Goal: Communication & Community: Answer question/provide support

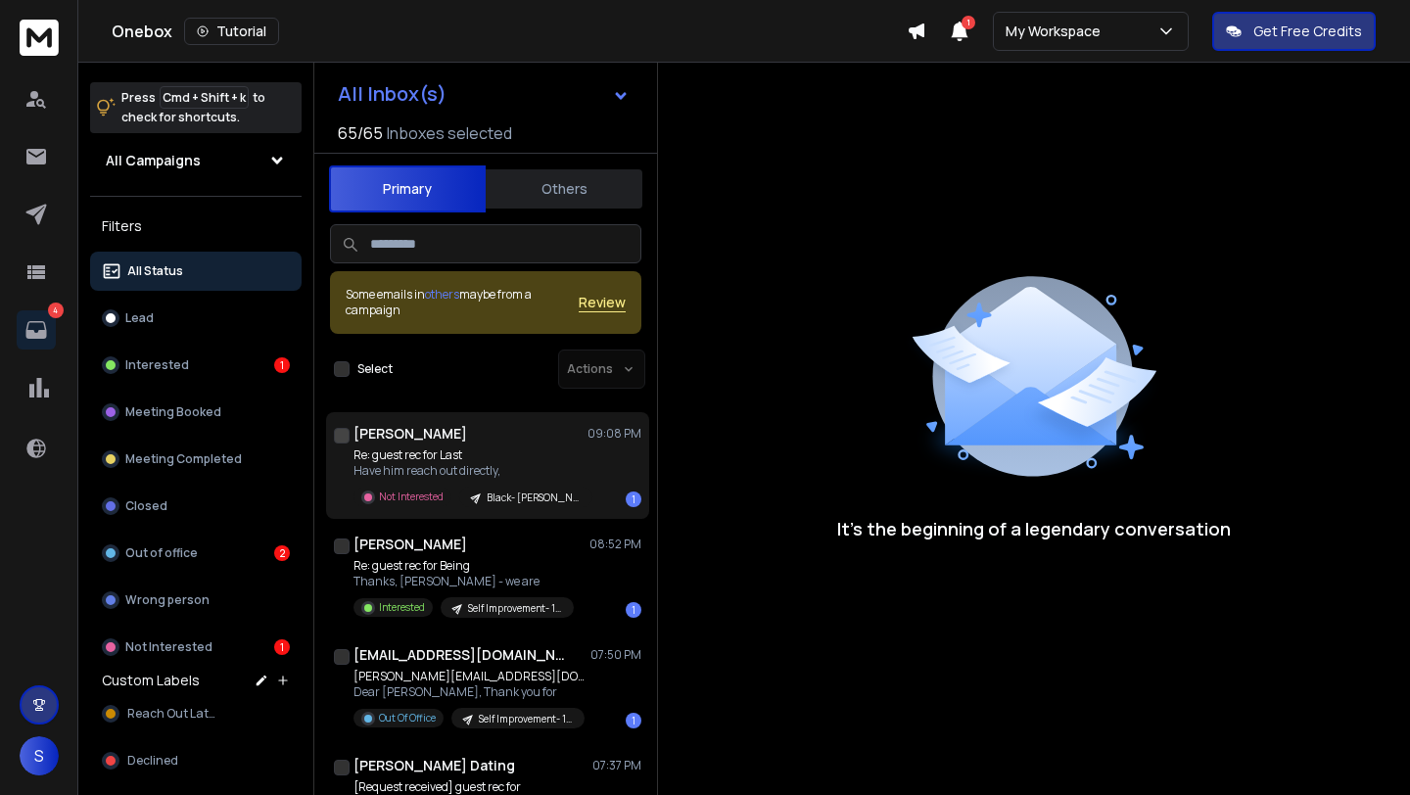
click at [521, 439] on div "[PERSON_NAME] 09:08 PM" at bounding box center [498, 434] width 288 height 20
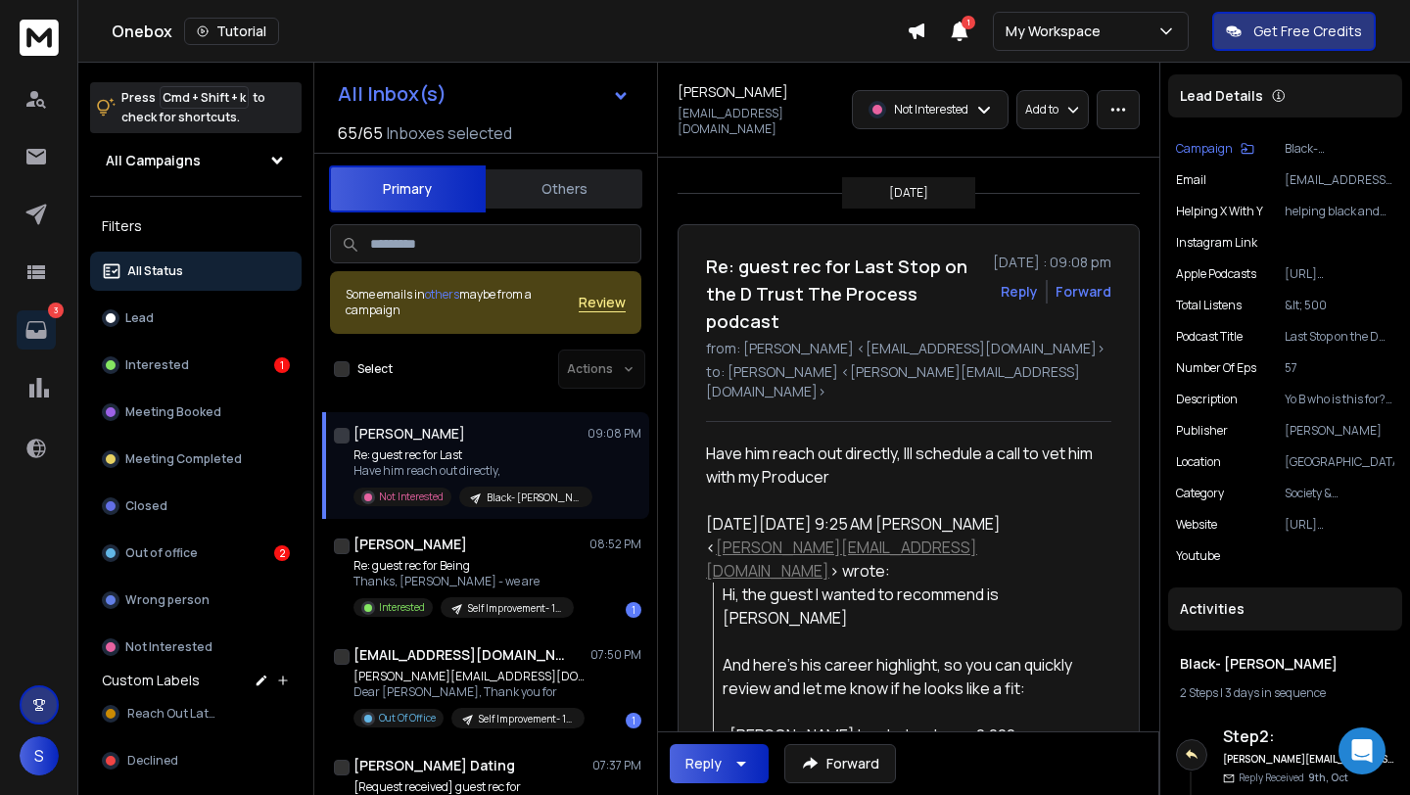
click at [913, 108] on p "Not Interested" at bounding box center [931, 110] width 74 height 16
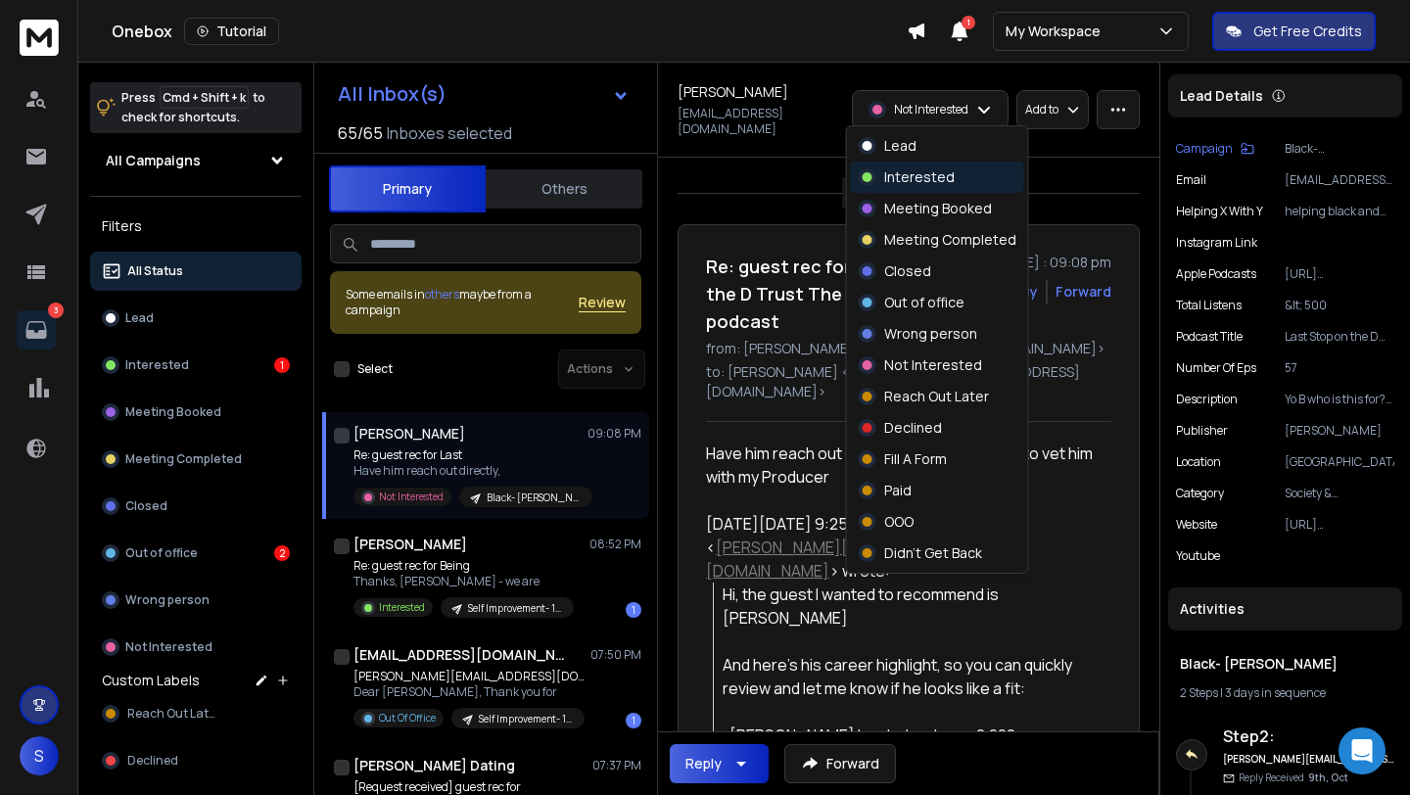
click at [911, 177] on p "Interested" at bounding box center [919, 177] width 71 height 20
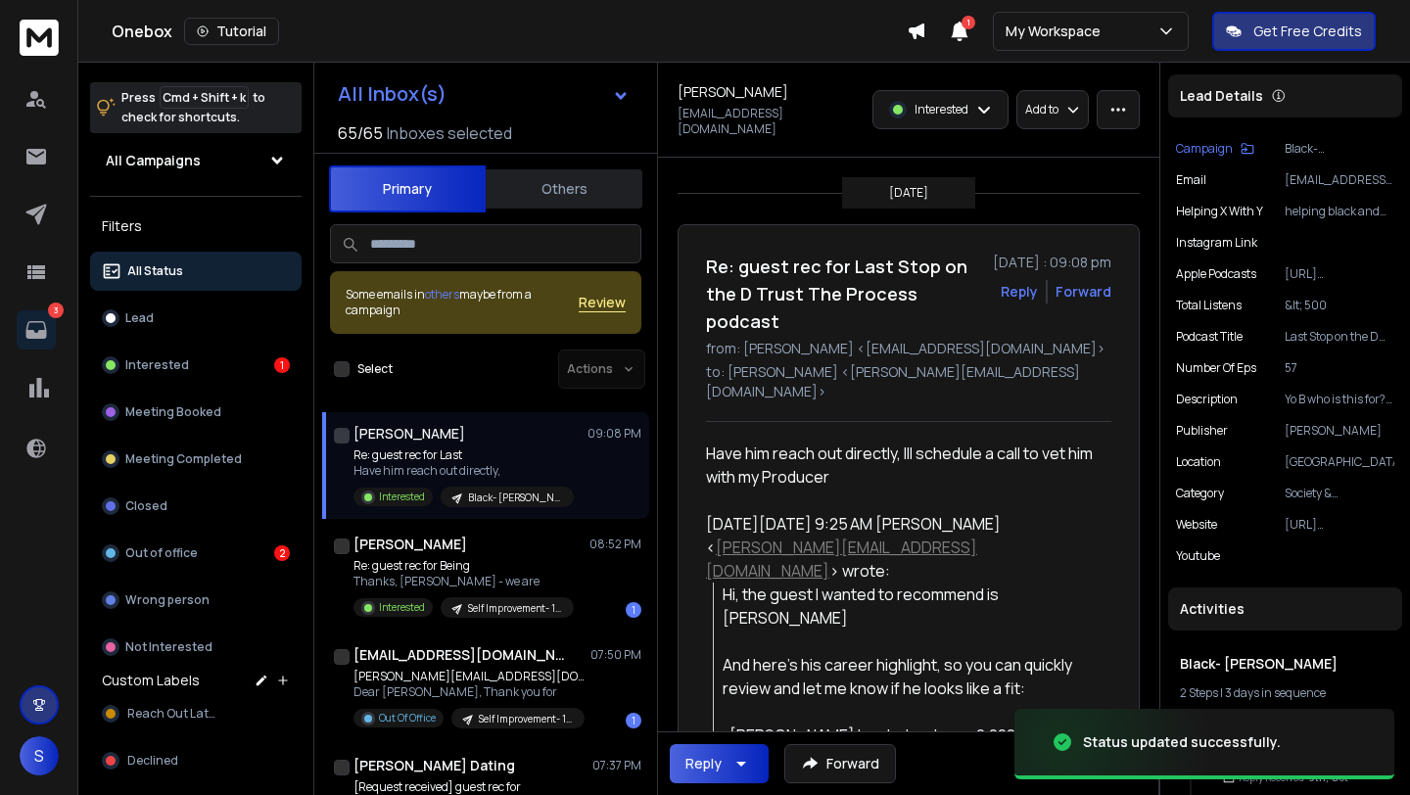
scroll to position [0, 8]
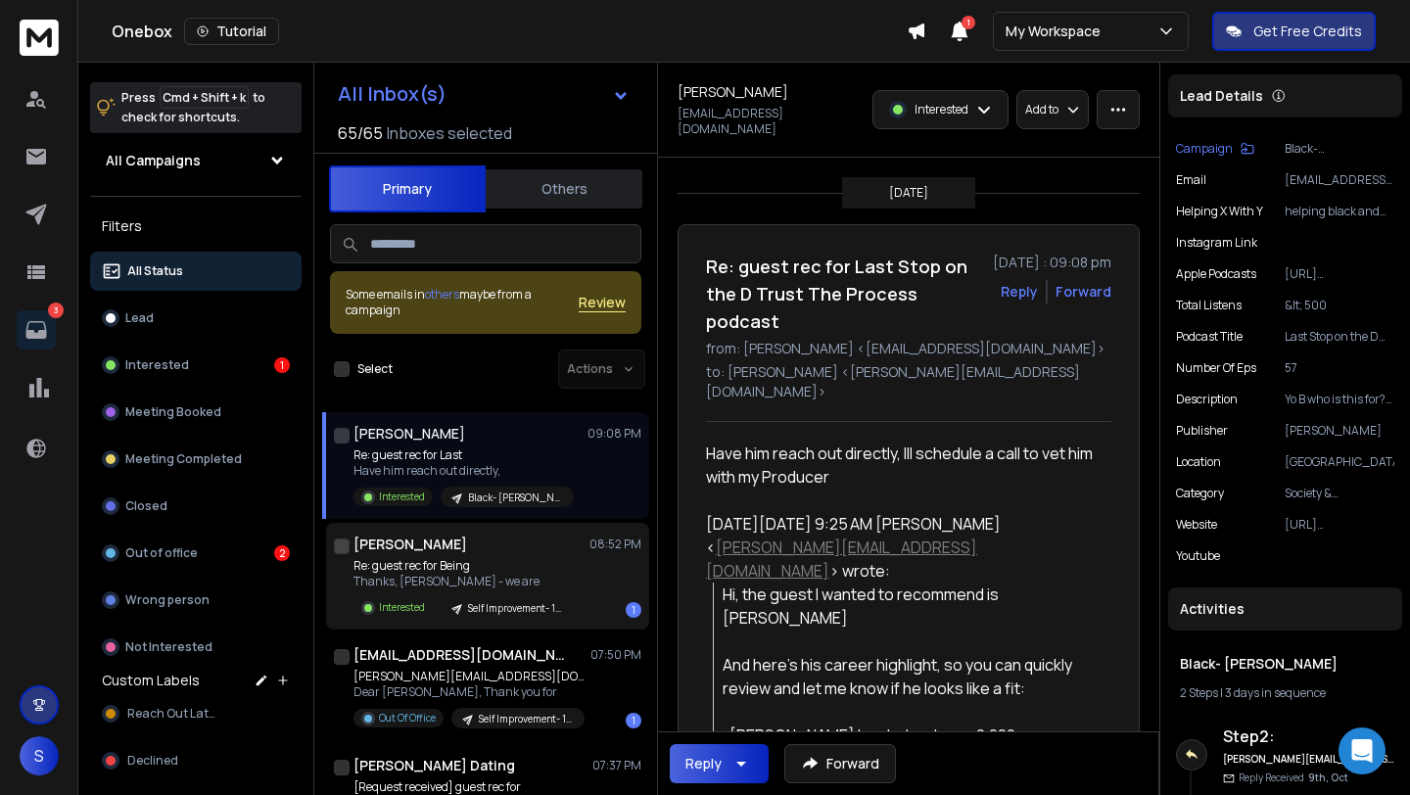
click at [566, 561] on div "Re: guest rec for Being Thanks, [PERSON_NAME] - we are Interested Self Improvem…" at bounding box center [498, 588] width 288 height 60
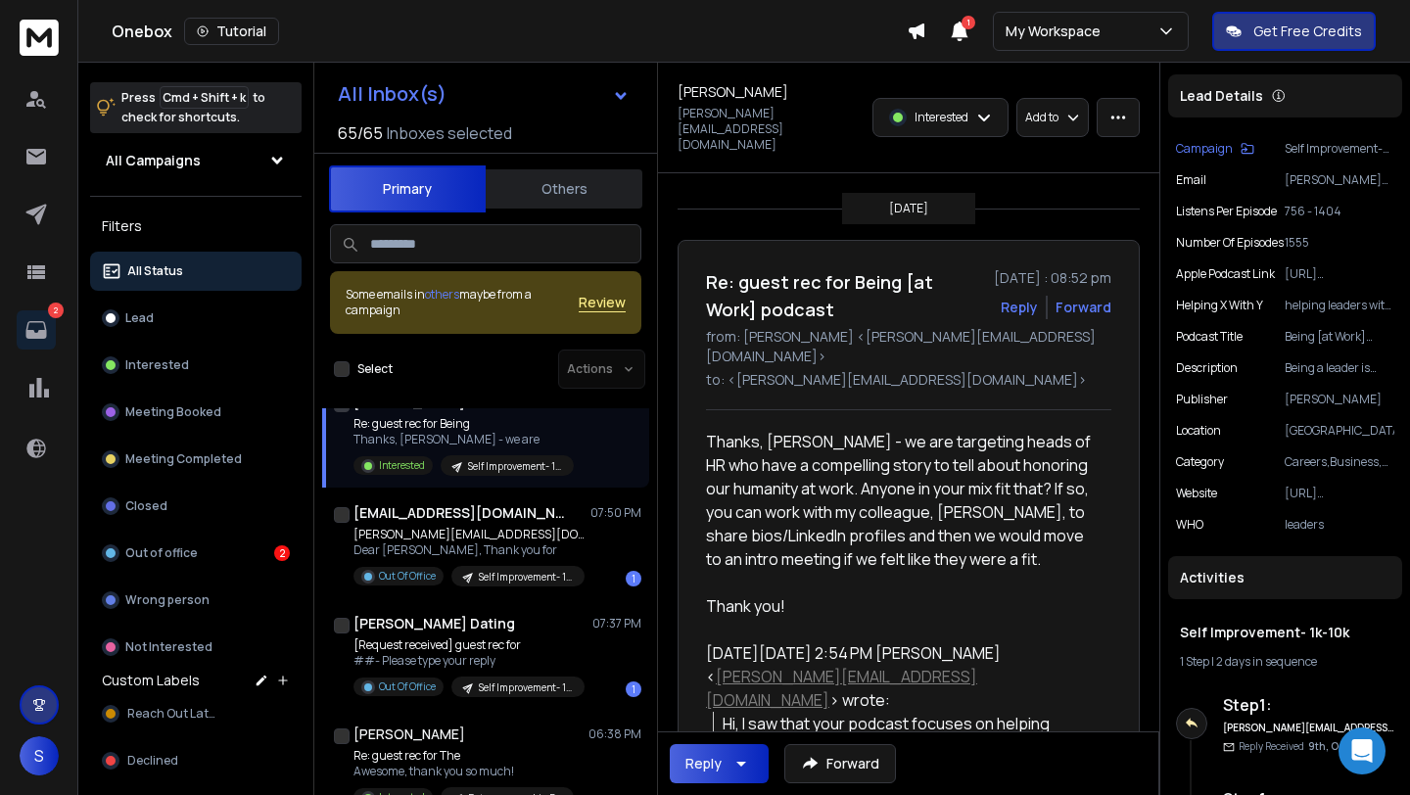
scroll to position [0, 64]
click at [1353, 295] on div "Campaign Self Improvement- 1k-10k Email [PERSON_NAME][EMAIL_ADDRESS][DOMAIN_NAM…" at bounding box center [1285, 337] width 234 height 439
click at [1347, 282] on p "[URL][DOMAIN_NAME]" at bounding box center [1340, 274] width 110 height 16
click at [1025, 298] on button "Reply" at bounding box center [1019, 308] width 37 height 20
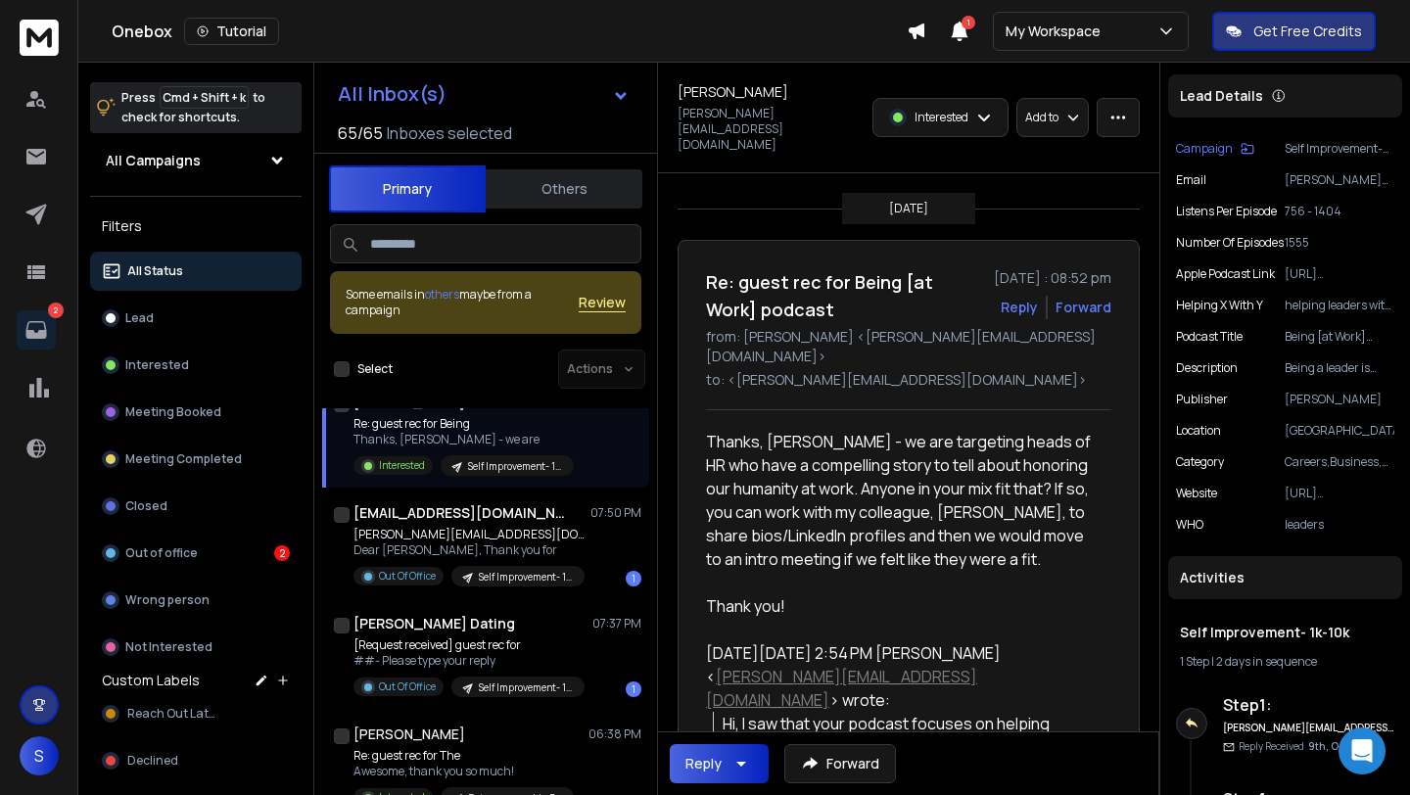
click at [1013, 298] on button "Reply" at bounding box center [1019, 308] width 37 height 20
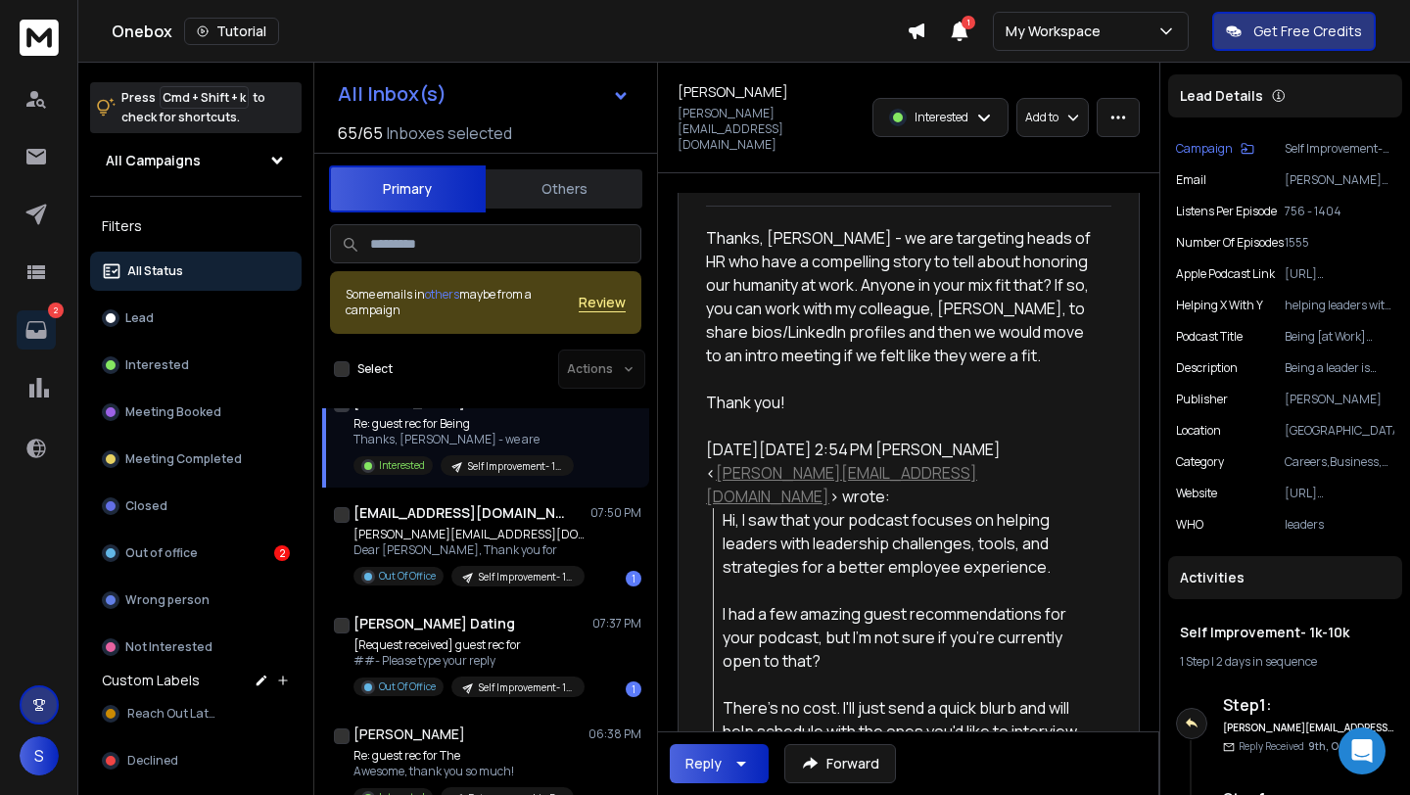
scroll to position [0, 0]
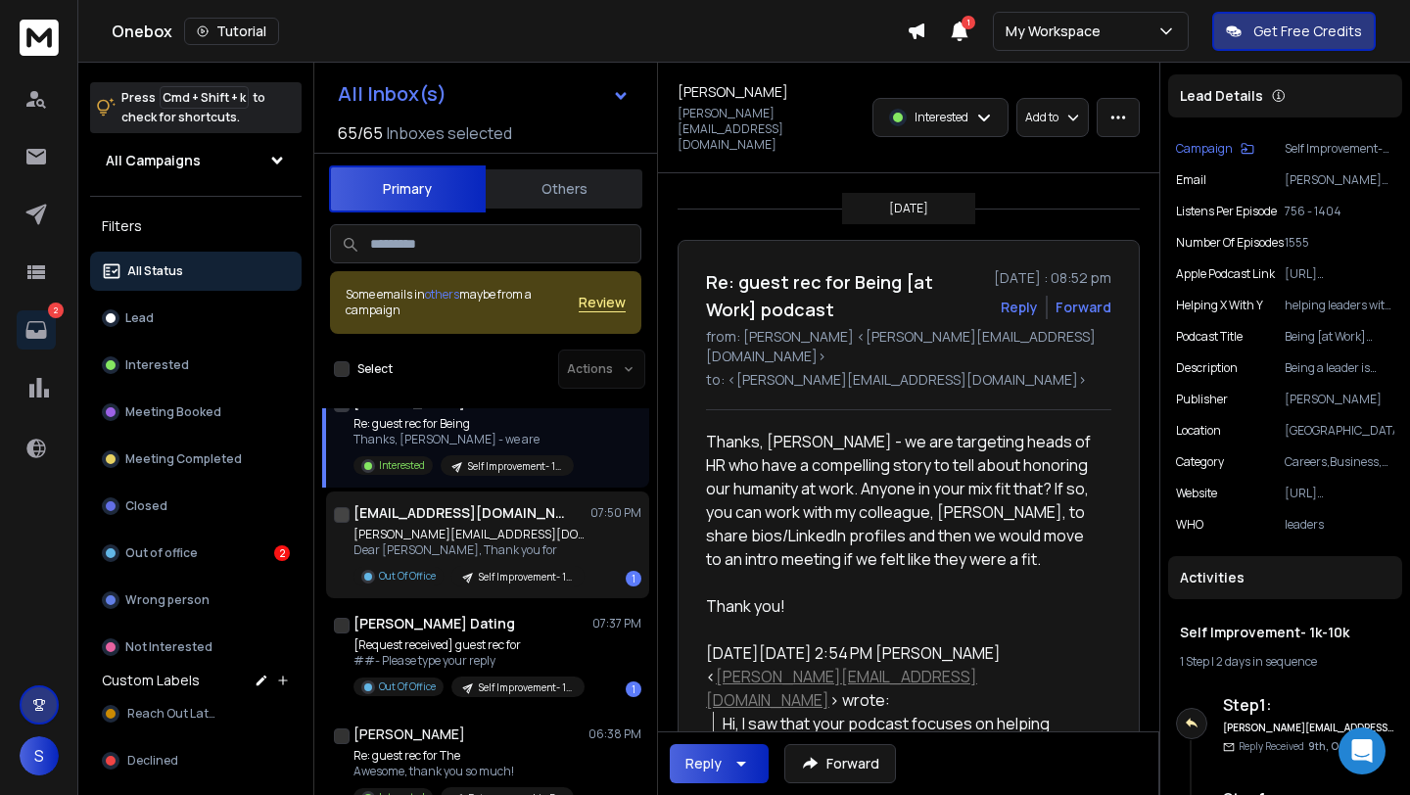
click at [354, 543] on p "Dear [PERSON_NAME], Thank you for" at bounding box center [471, 551] width 235 height 16
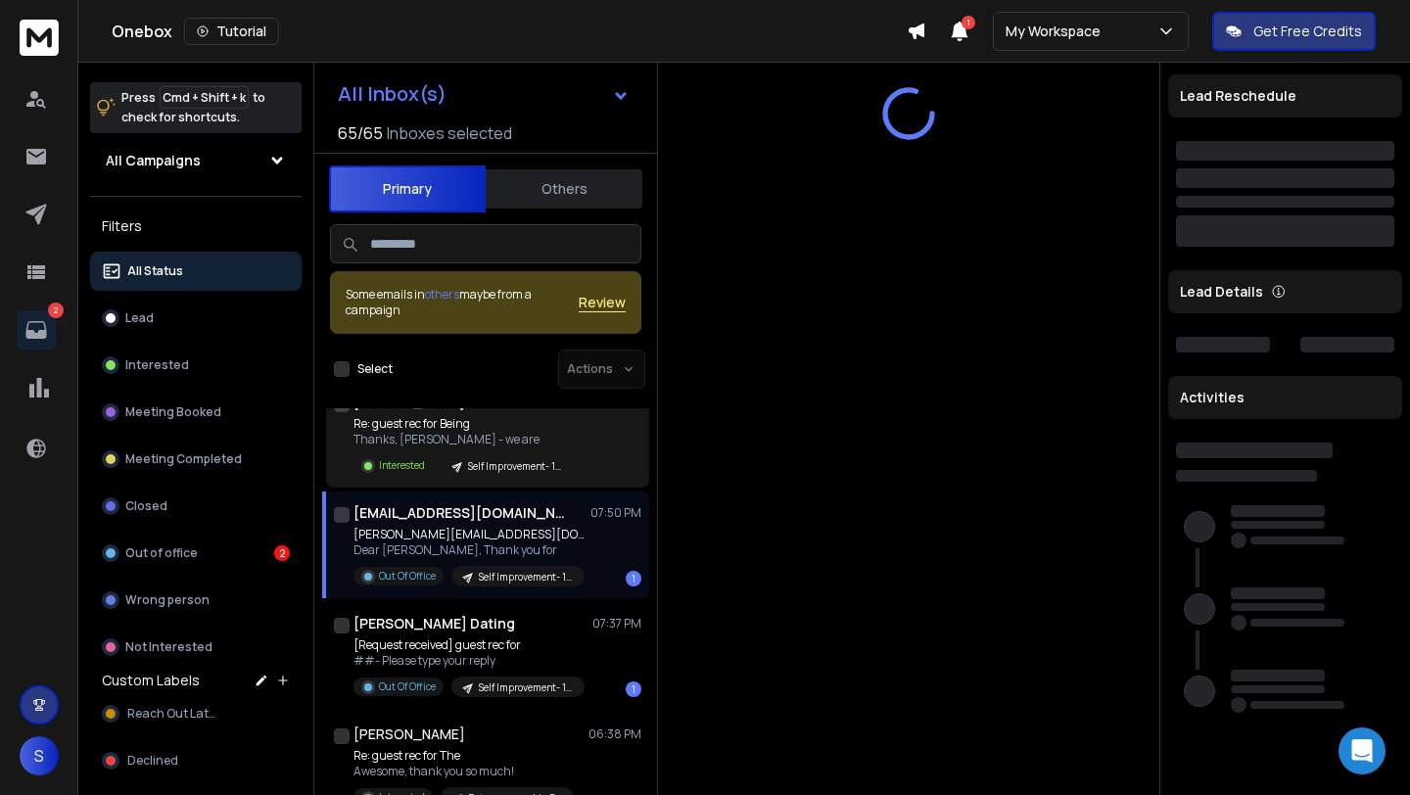
click at [497, 457] on div "Self Improvement- 1k-10k" at bounding box center [507, 465] width 133 height 21
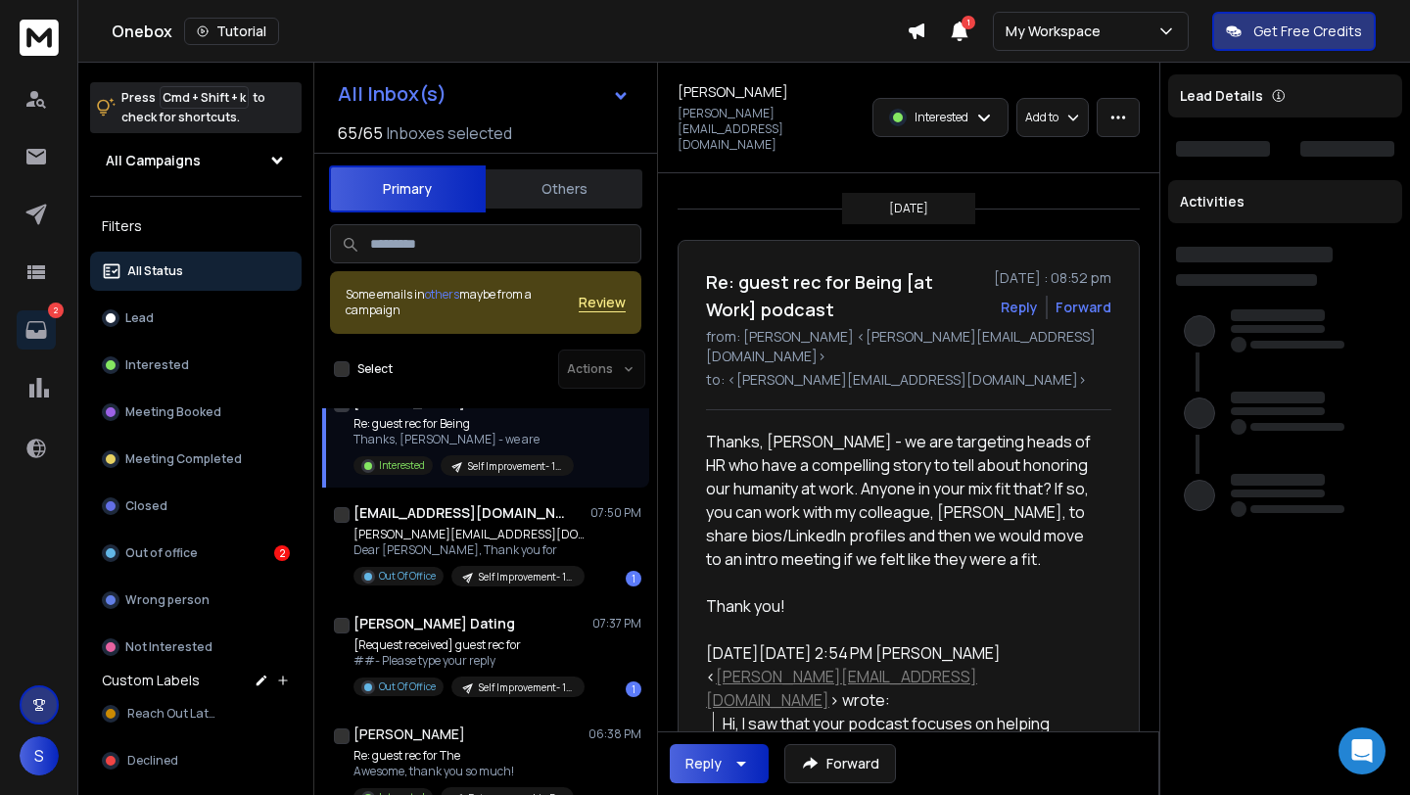
click at [1043, 296] on div "Reply Forward" at bounding box center [1053, 308] width 118 height 24
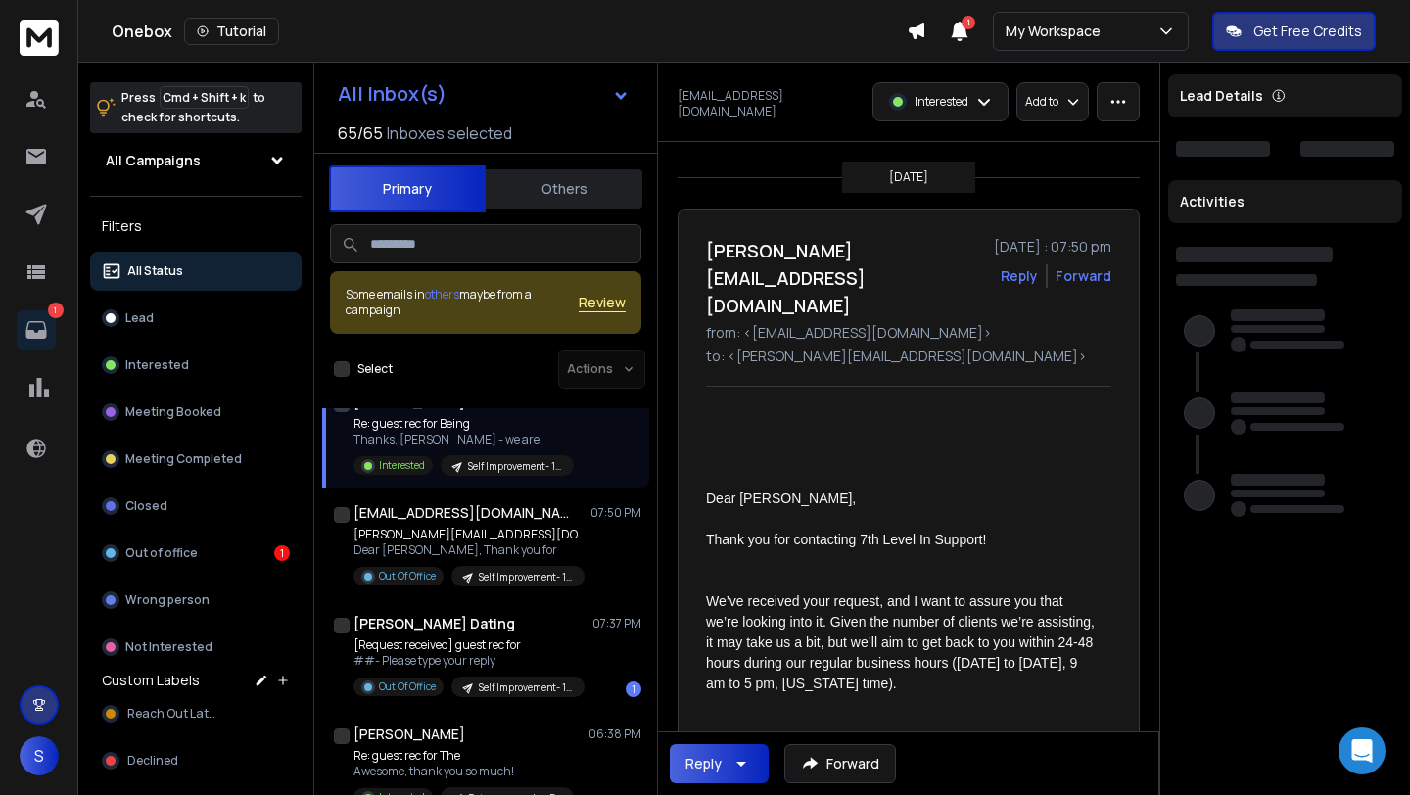
click at [1038, 283] on button "Reply" at bounding box center [1019, 276] width 37 height 20
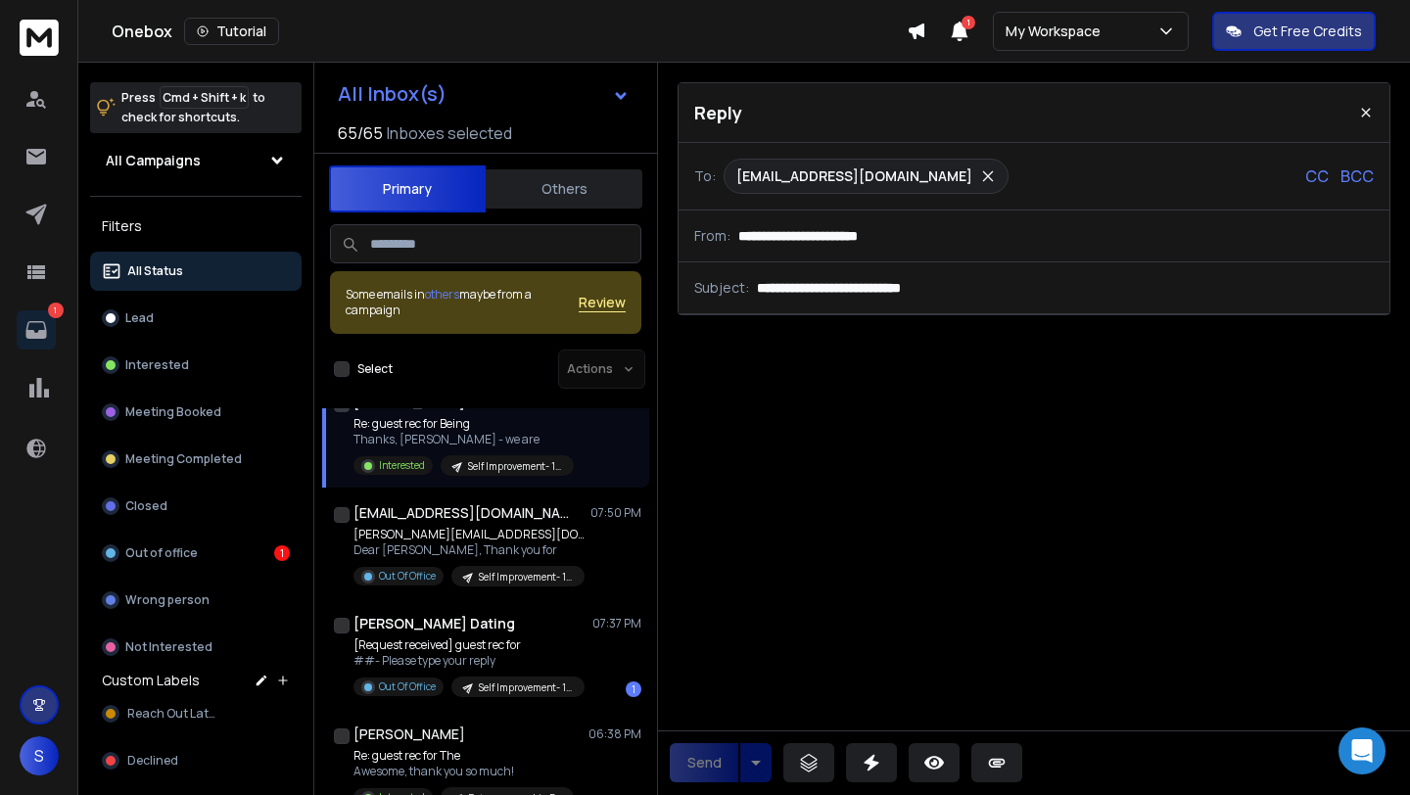
click at [1362, 113] on icon at bounding box center [1366, 113] width 16 height 16
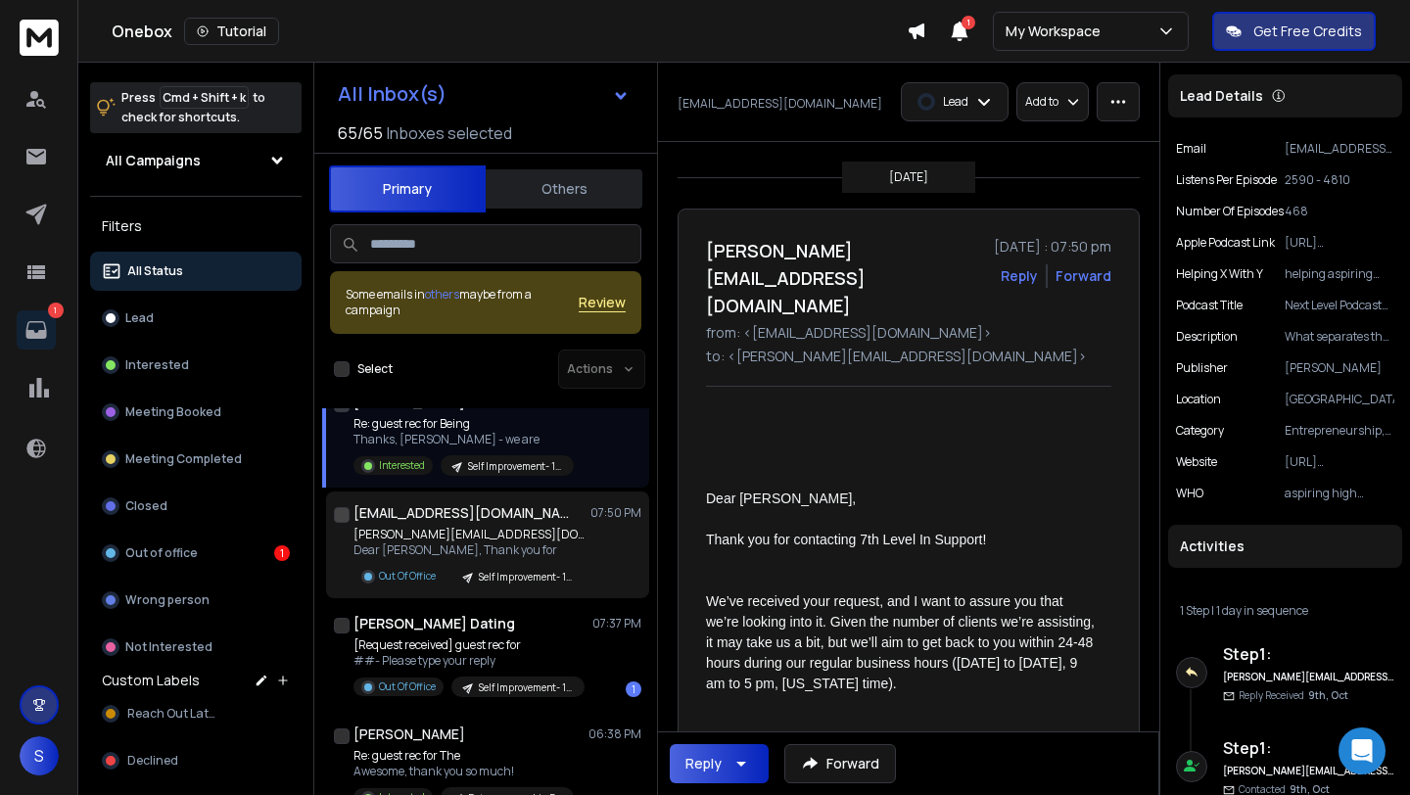
click at [500, 571] on p "Self Improvement- 1k-10k" at bounding box center [526, 577] width 94 height 15
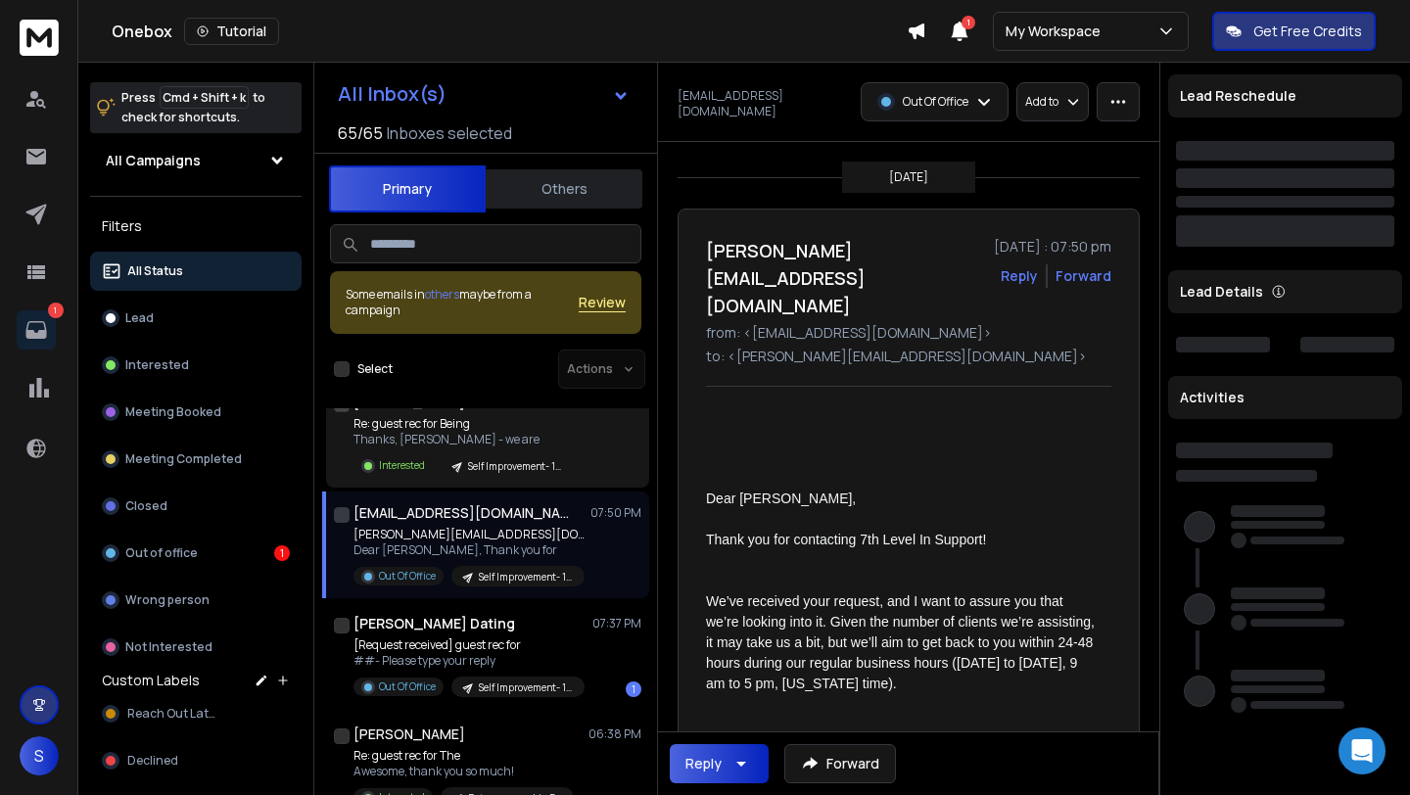
click at [490, 483] on div "[PERSON_NAME] 08:52 PM Re: guest rec for Being Thanks, [PERSON_NAME] - we are I…" at bounding box center [487, 434] width 323 height 107
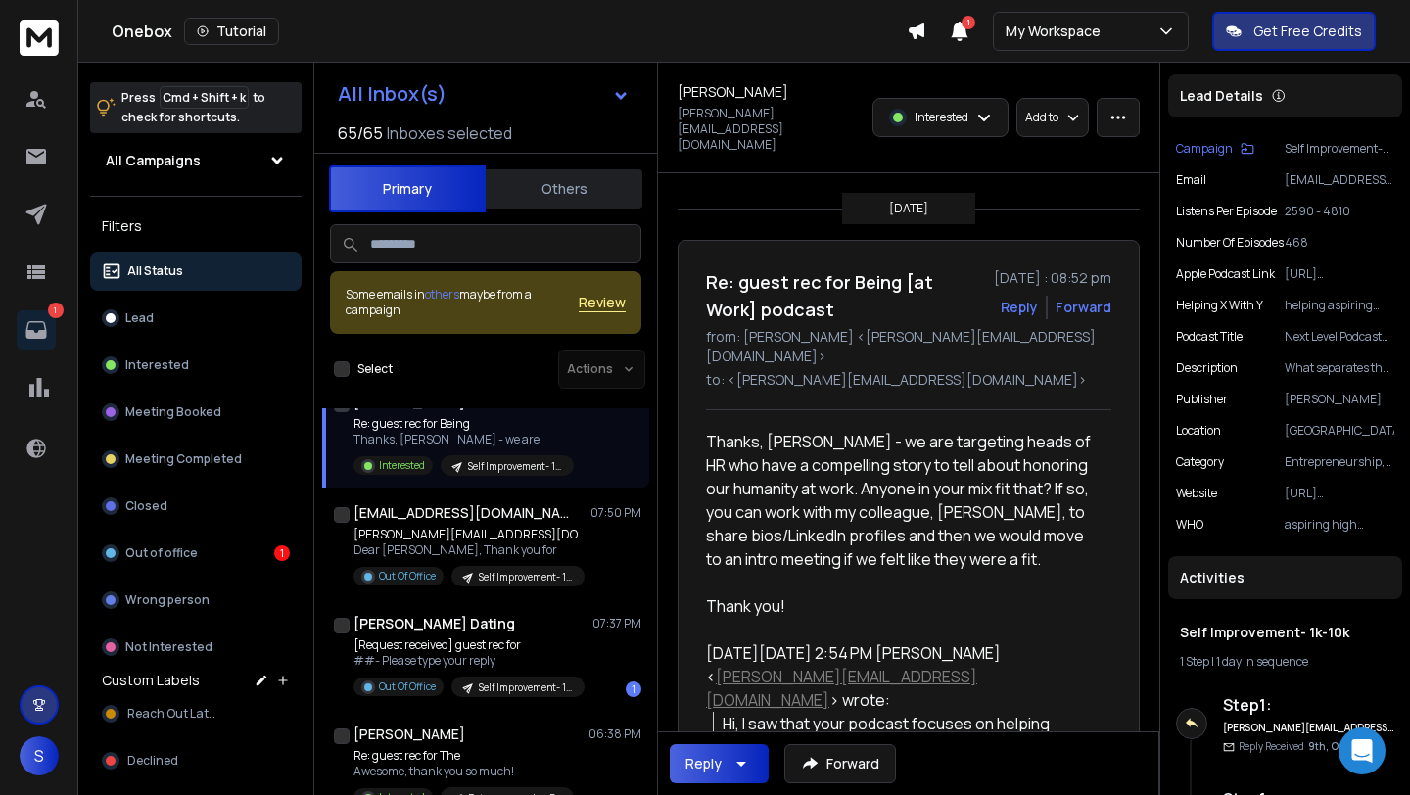
click at [1038, 298] on button "Reply" at bounding box center [1019, 308] width 37 height 20
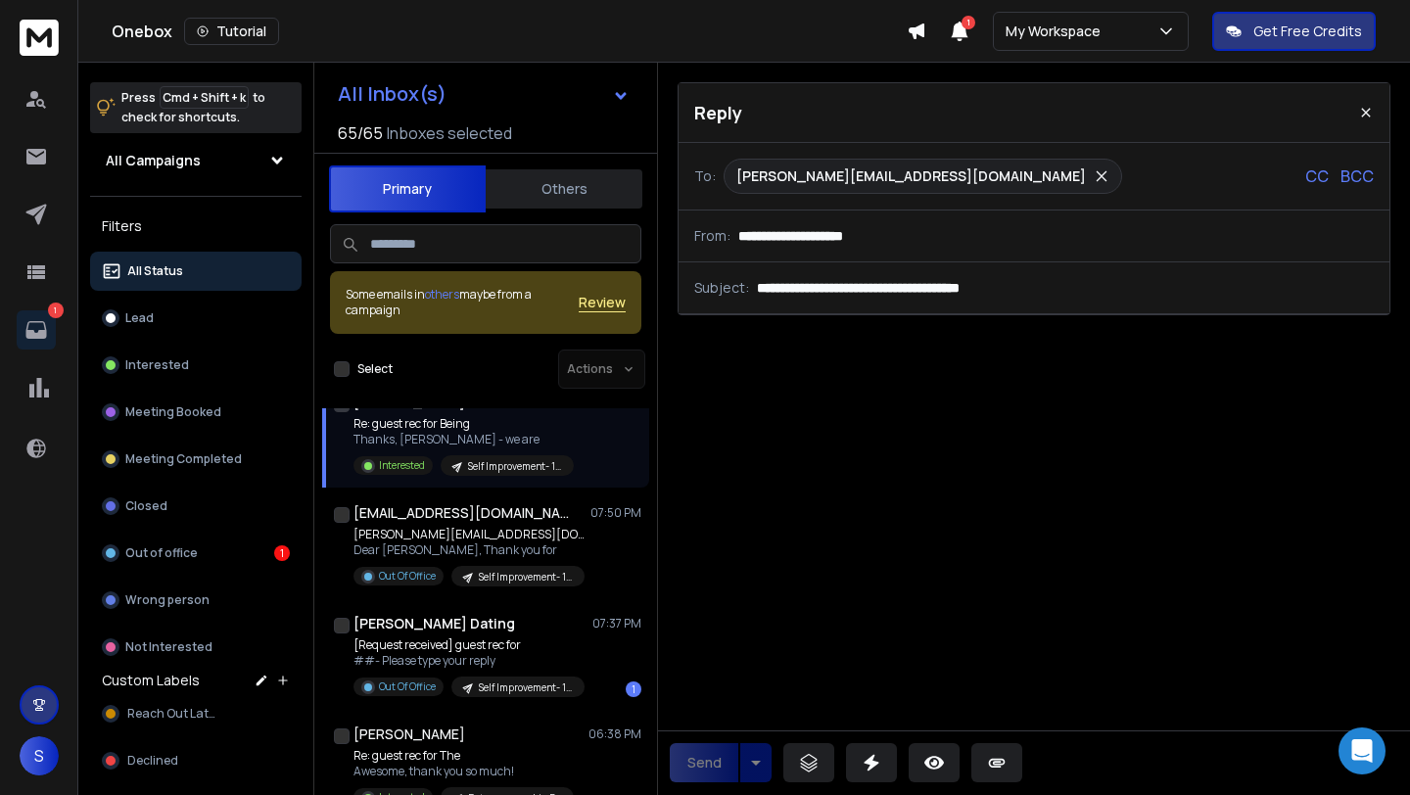
click at [1305, 167] on p "CC" at bounding box center [1317, 177] width 24 height 24
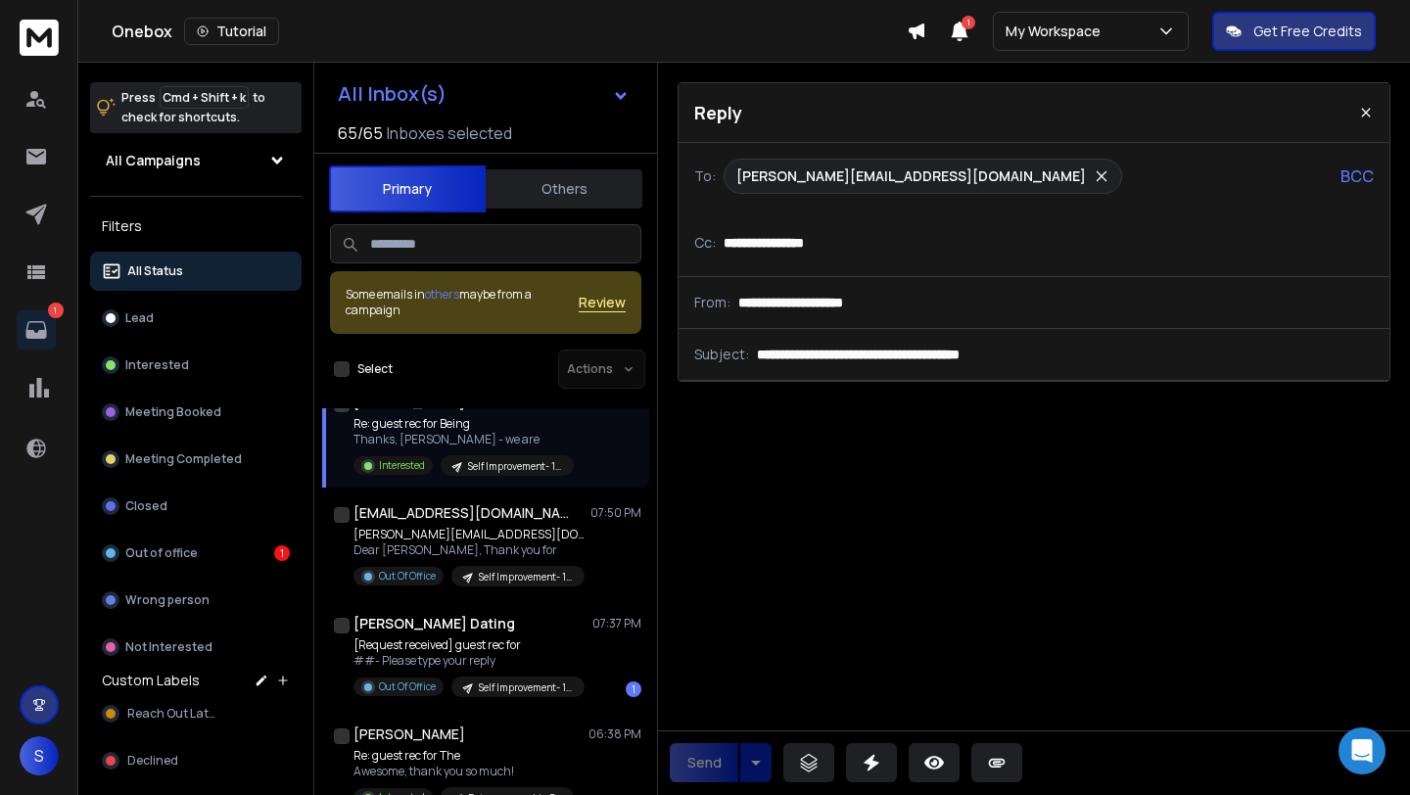
type input "**********"
click at [911, 408] on div "**********" at bounding box center [1034, 344] width 713 height 525
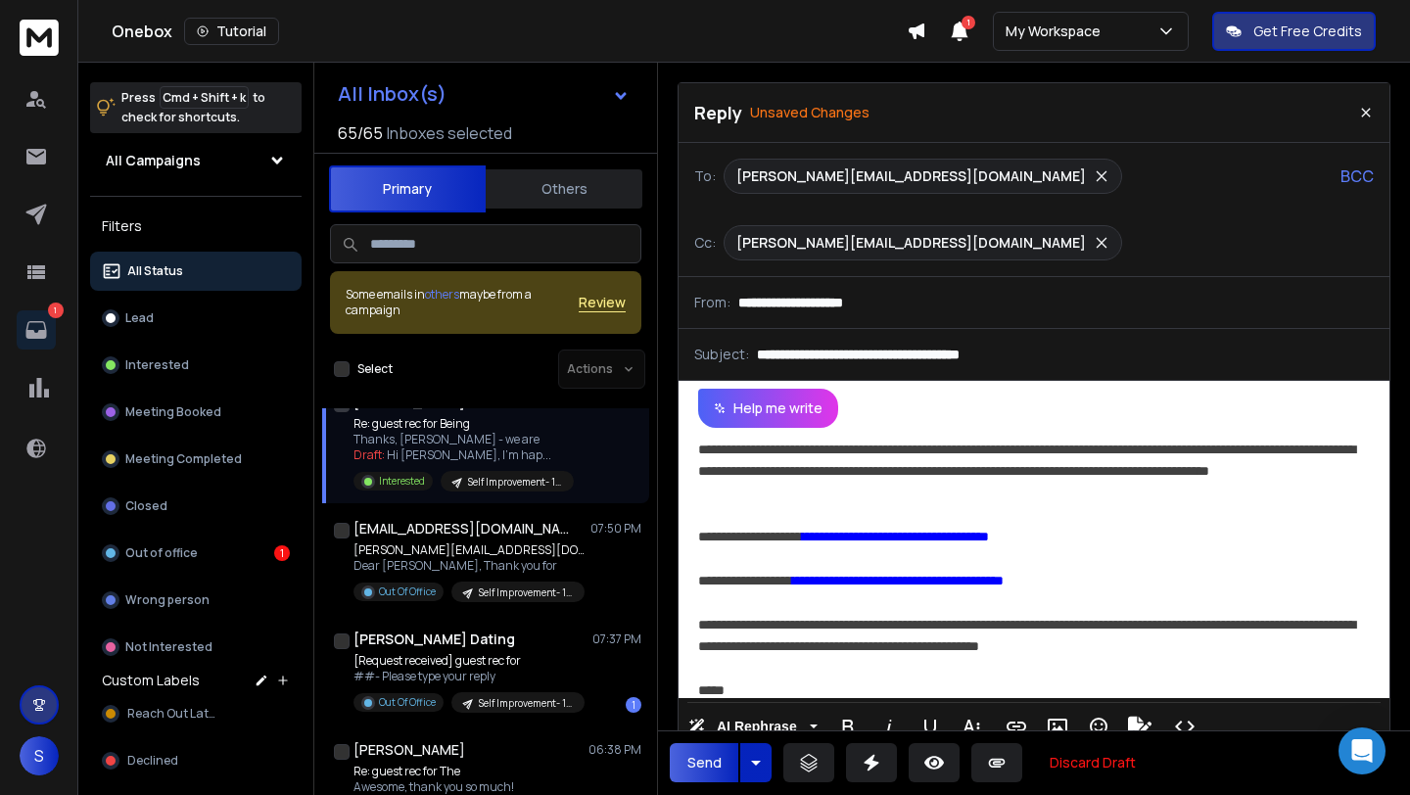
scroll to position [75, 0]
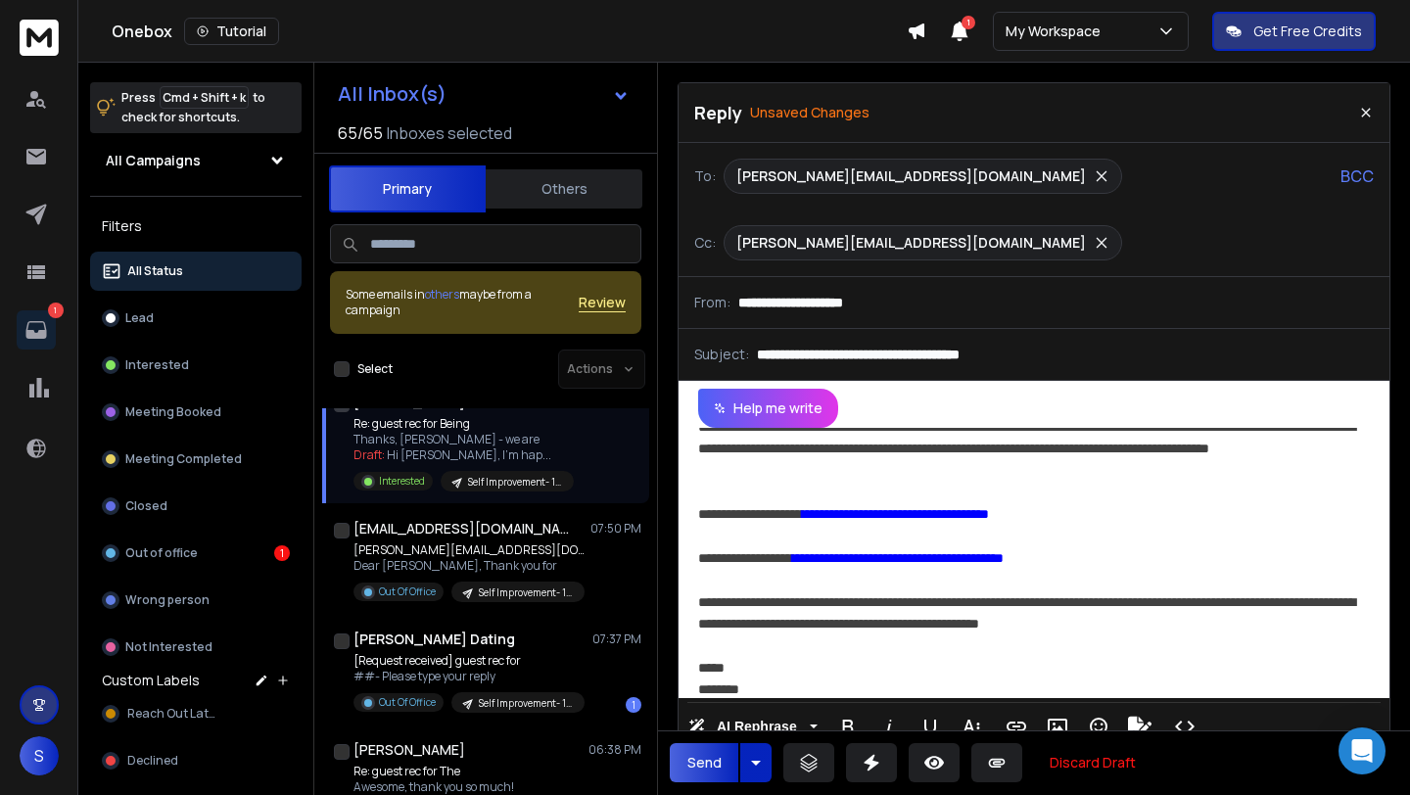
click at [947, 478] on div "**********" at bounding box center [1031, 563] width 705 height 270
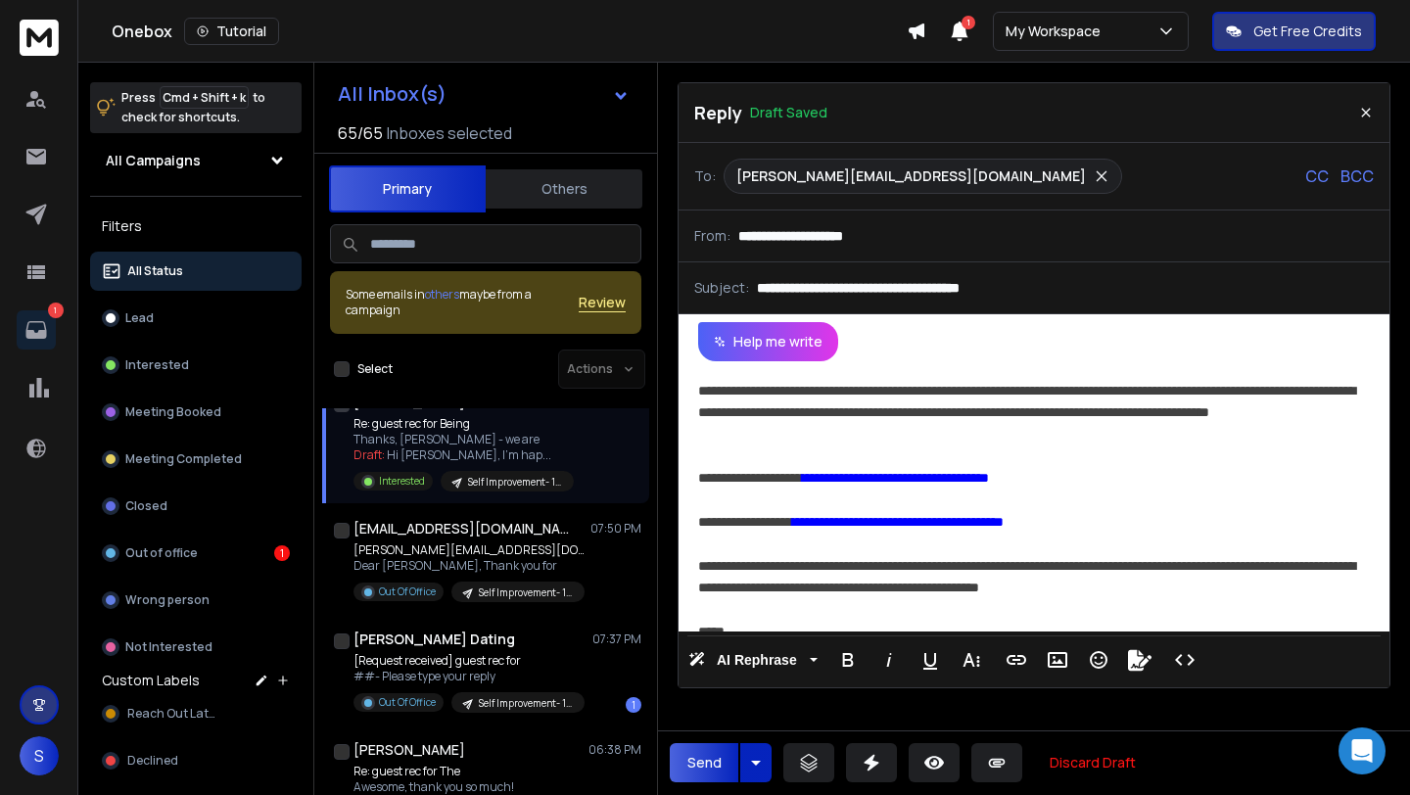
scroll to position [51, 0]
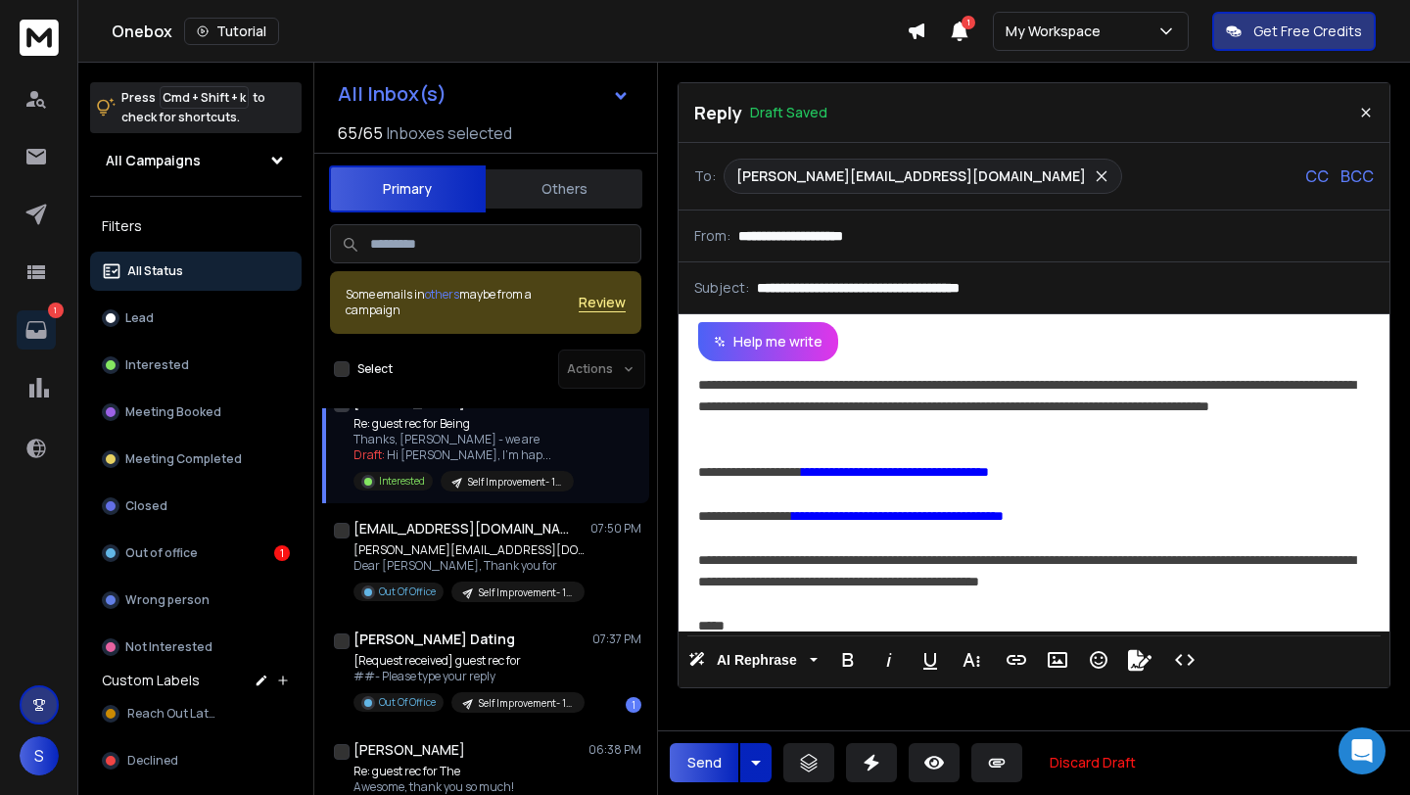
click at [862, 425] on div "**********" at bounding box center [1031, 407] width 666 height 66
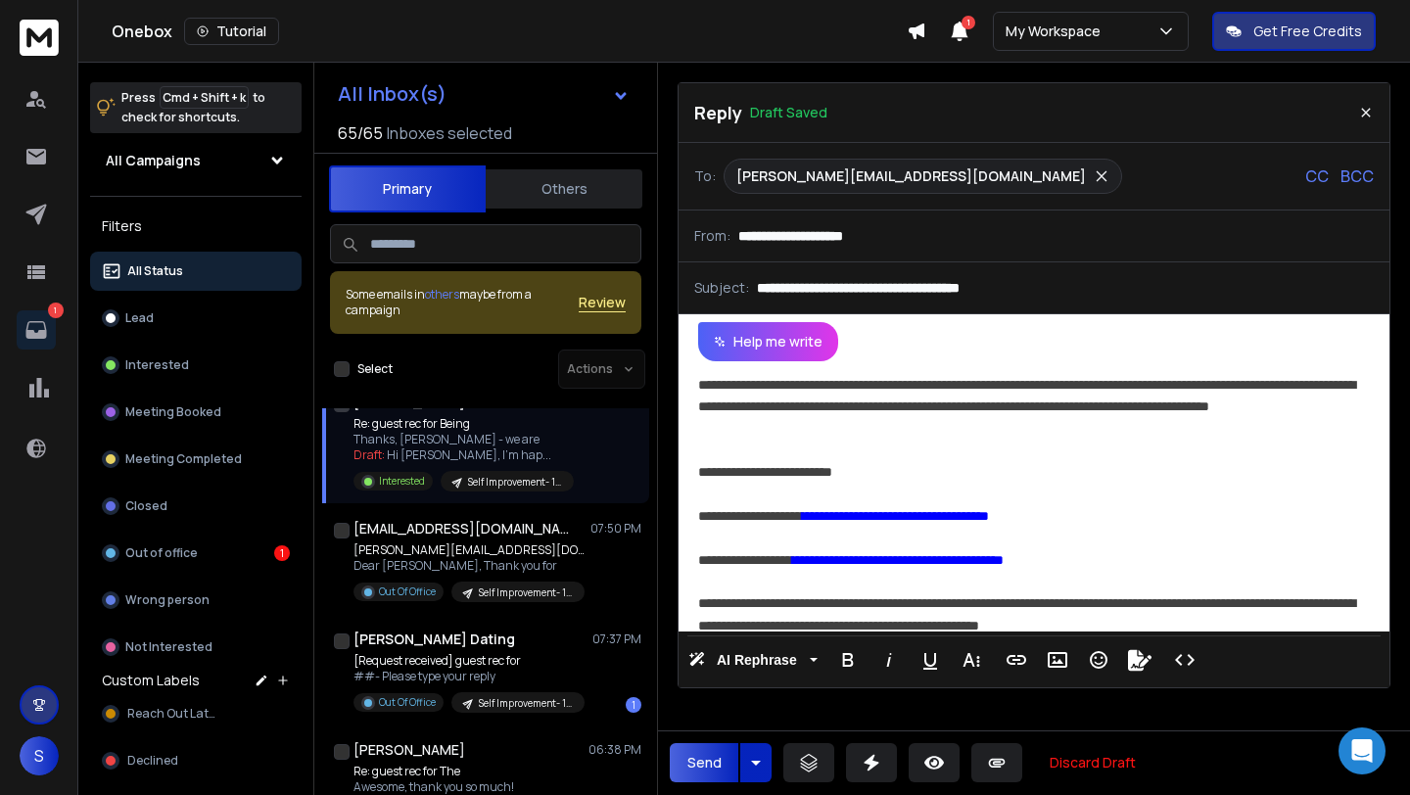
click at [715, 769] on button "Send" at bounding box center [704, 762] width 69 height 39
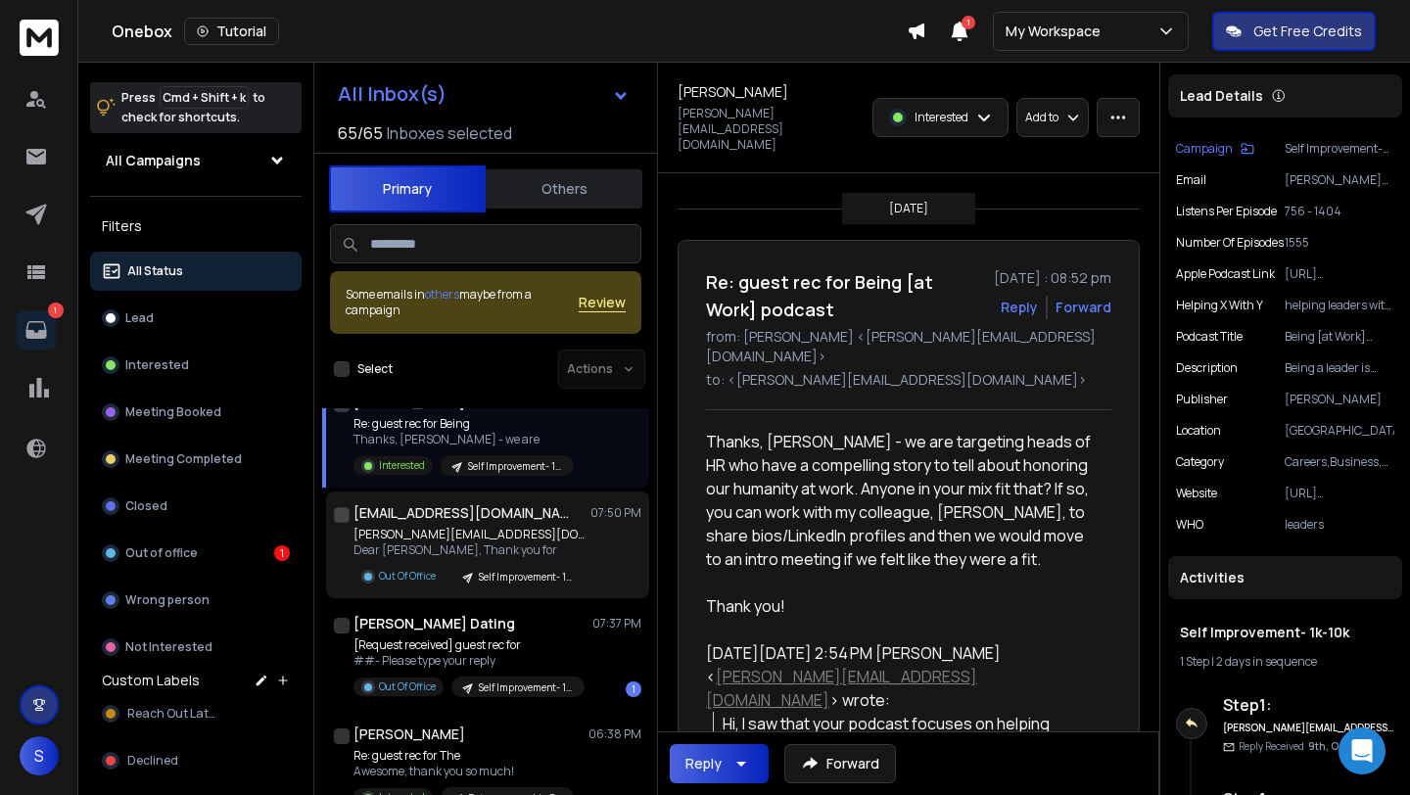
click at [530, 564] on div "[PERSON_NAME][EMAIL_ADDRESS][DOMAIN_NAME] Dear [PERSON_NAME], Thank you for Out…" at bounding box center [471, 557] width 235 height 60
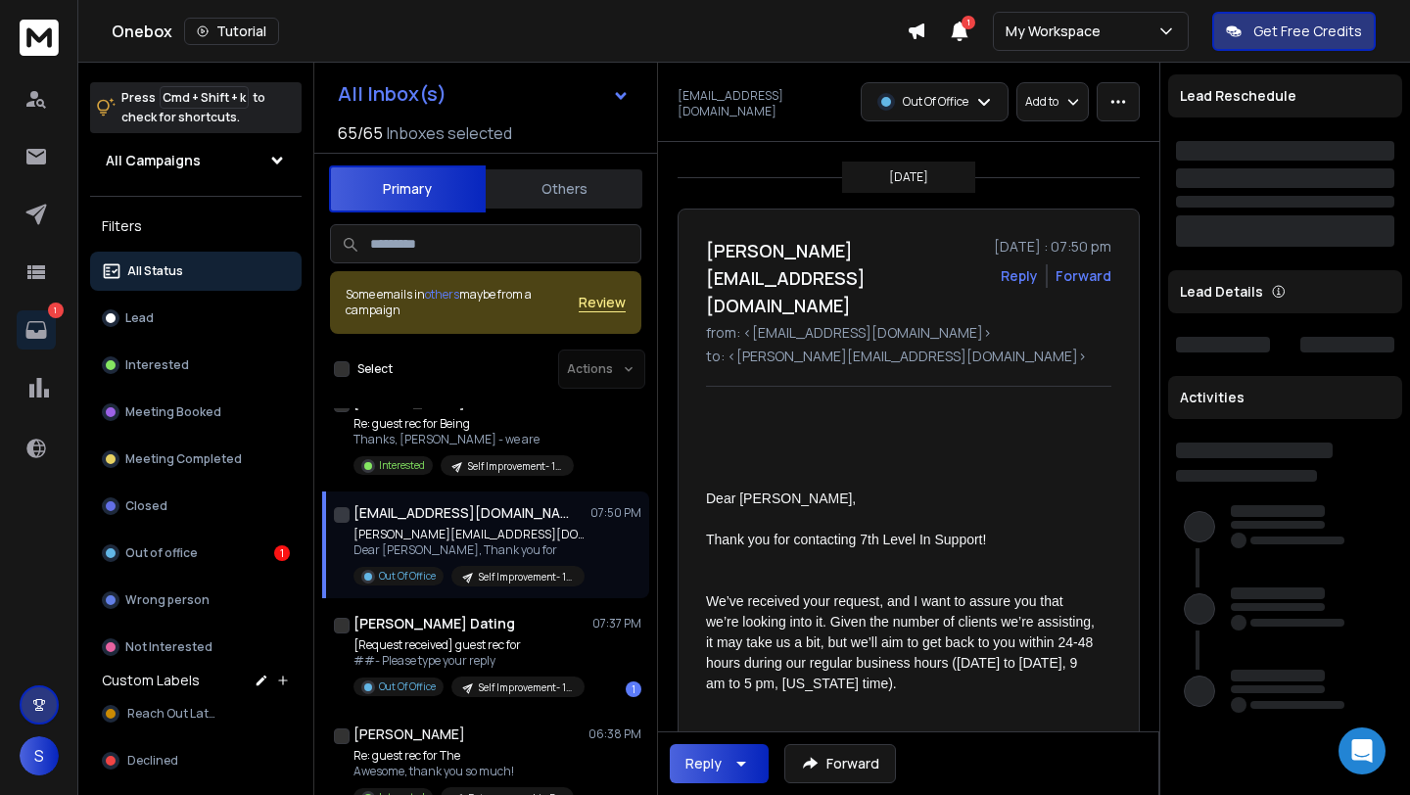
click at [963, 123] on div "[EMAIL_ADDRESS][DOMAIN_NAME] Out Of Office Add to Out Of Office Add to" at bounding box center [908, 102] width 501 height 79
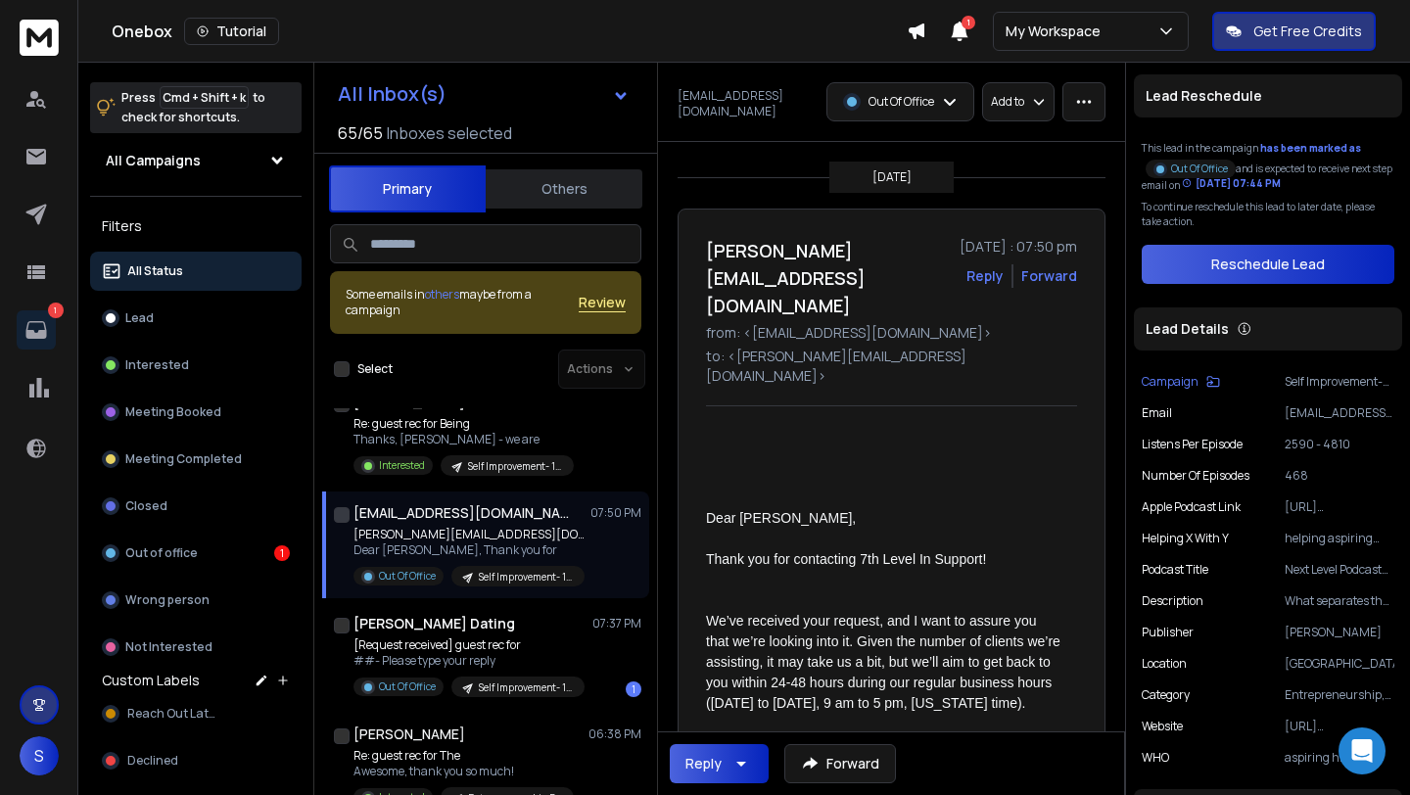
click at [942, 113] on div "Out Of Office" at bounding box center [900, 101] width 146 height 37
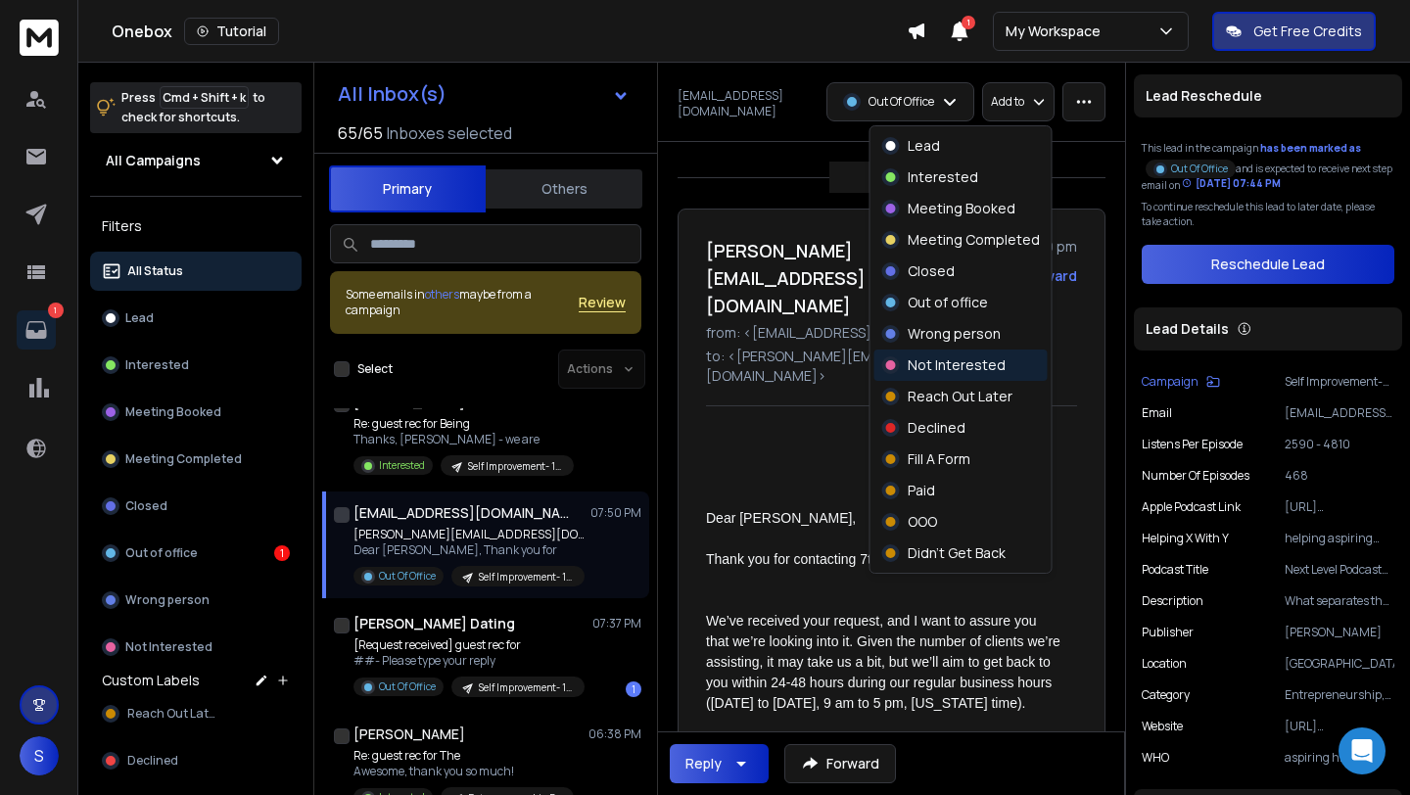
click at [923, 366] on p "Not Interested" at bounding box center [957, 365] width 98 height 20
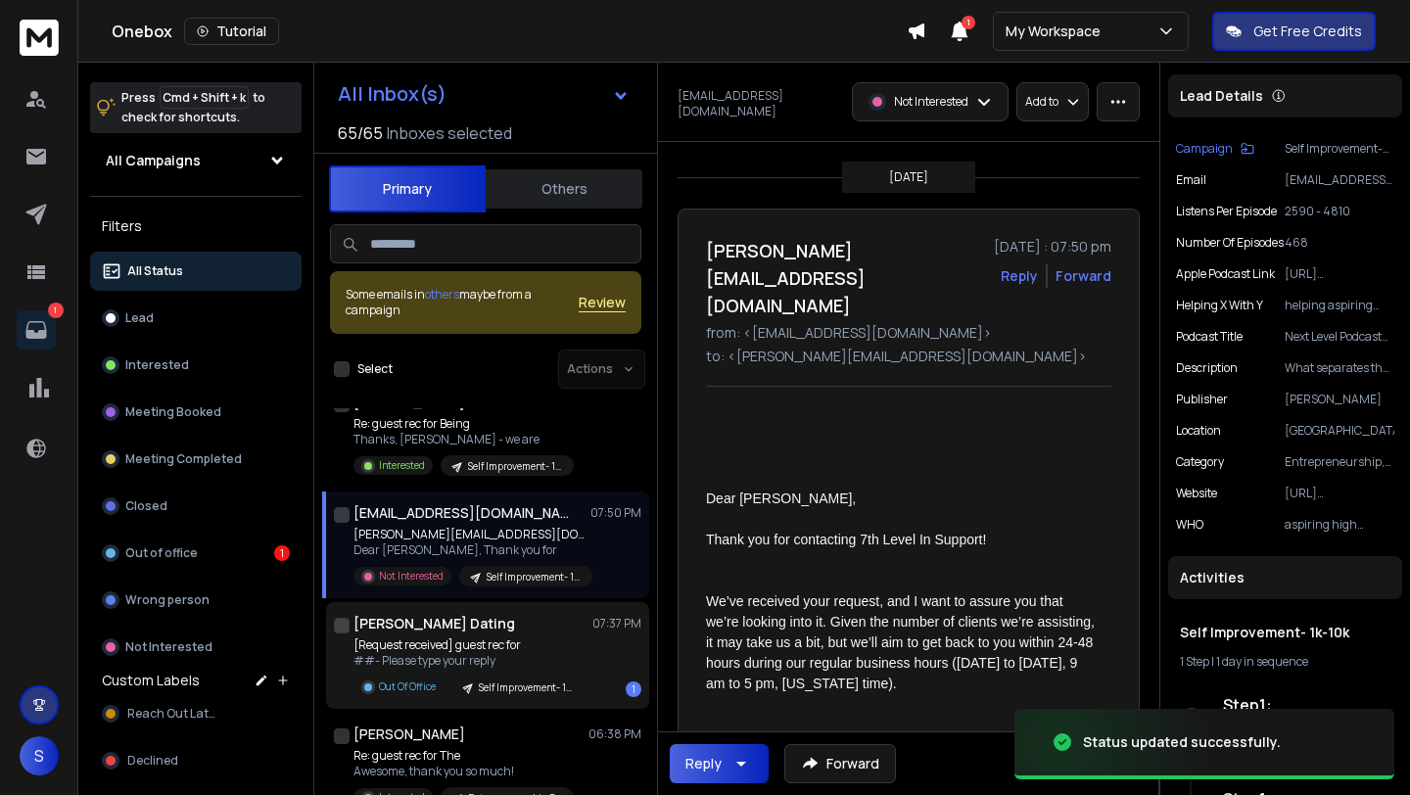
click at [568, 685] on p "Self Improvement- 1k-10k" at bounding box center [526, 688] width 94 height 15
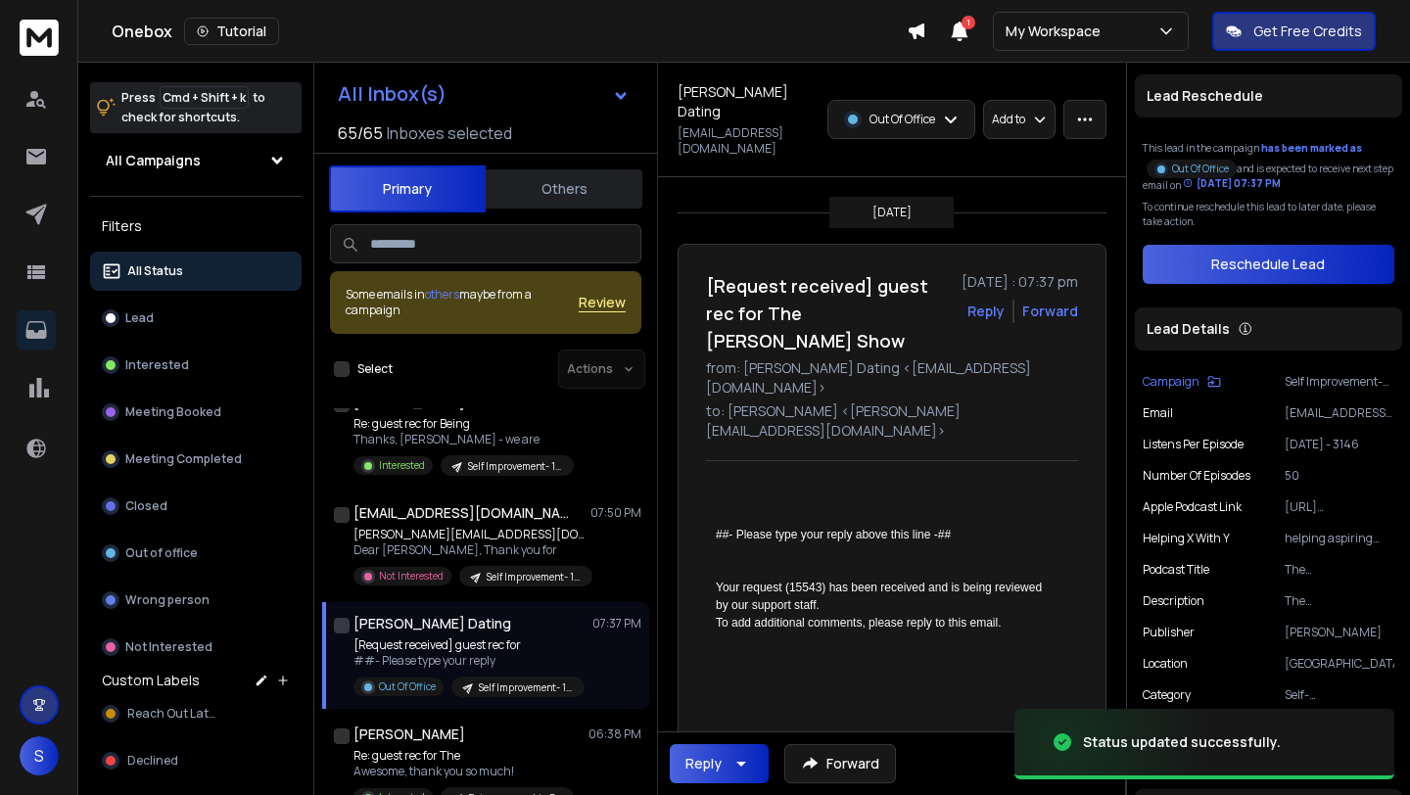
click at [959, 112] on icon at bounding box center [951, 120] width 16 height 16
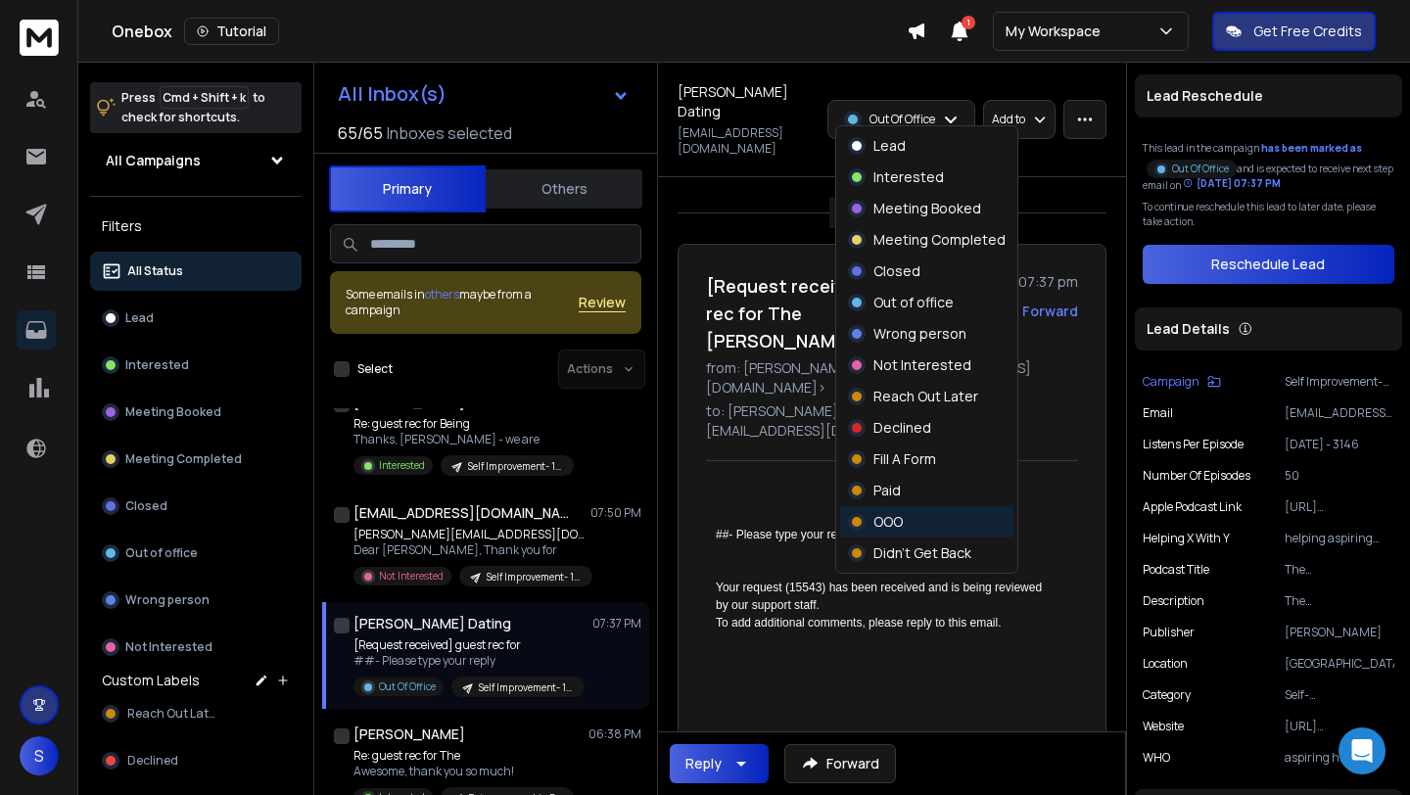
click at [881, 515] on p "OOO" at bounding box center [888, 522] width 29 height 20
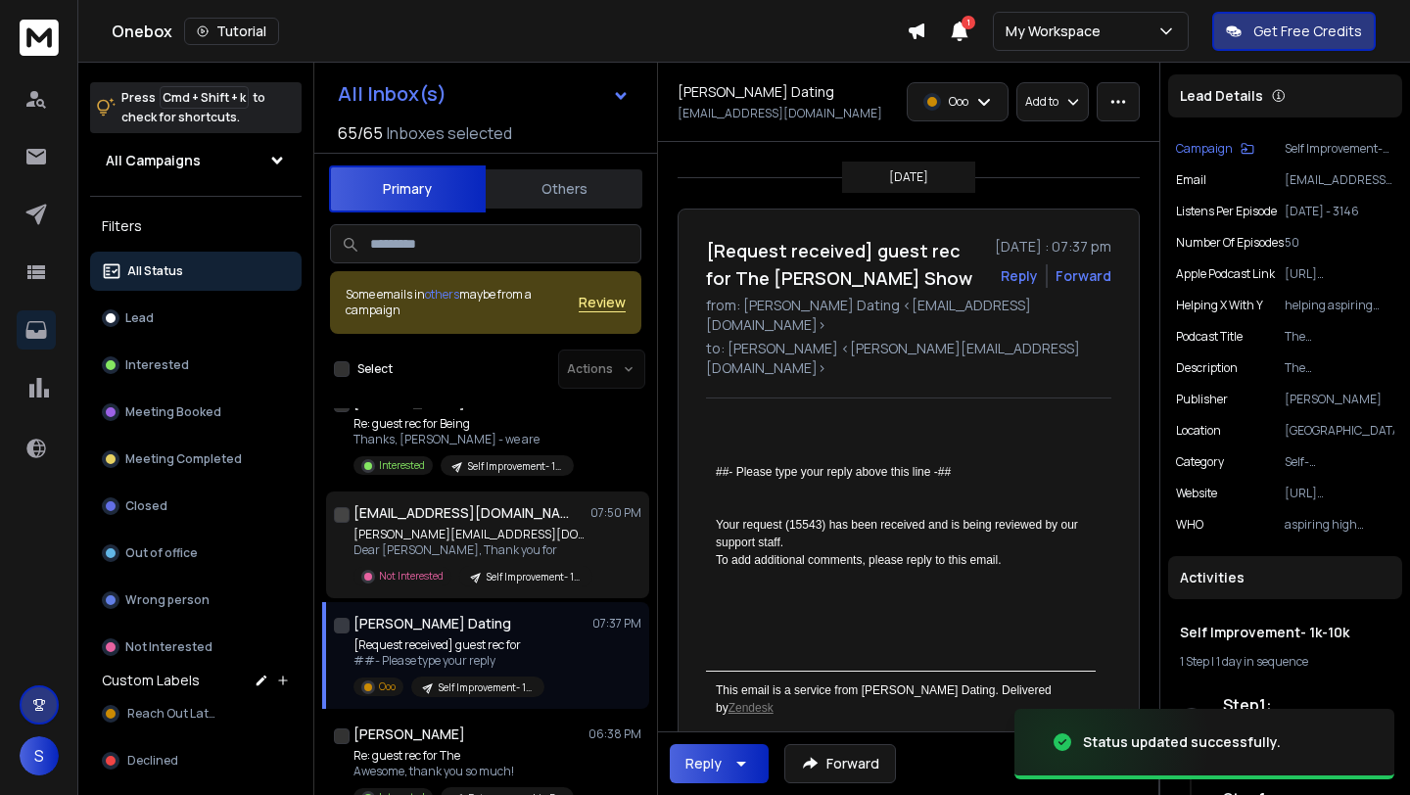
click at [457, 527] on p "[PERSON_NAME][EMAIL_ADDRESS][DOMAIN_NAME]" at bounding box center [471, 535] width 235 height 16
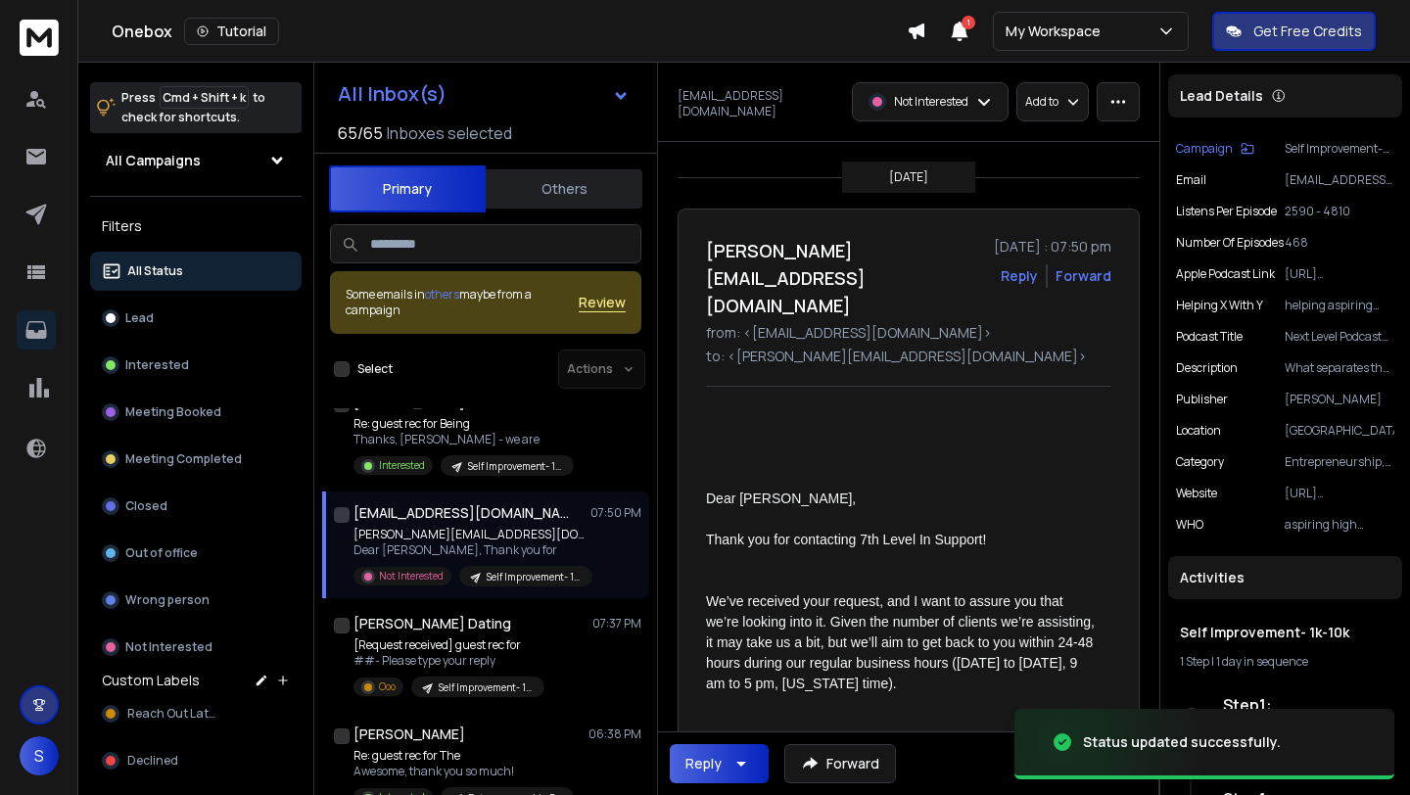
click at [968, 97] on p "Not Interested" at bounding box center [931, 102] width 74 height 16
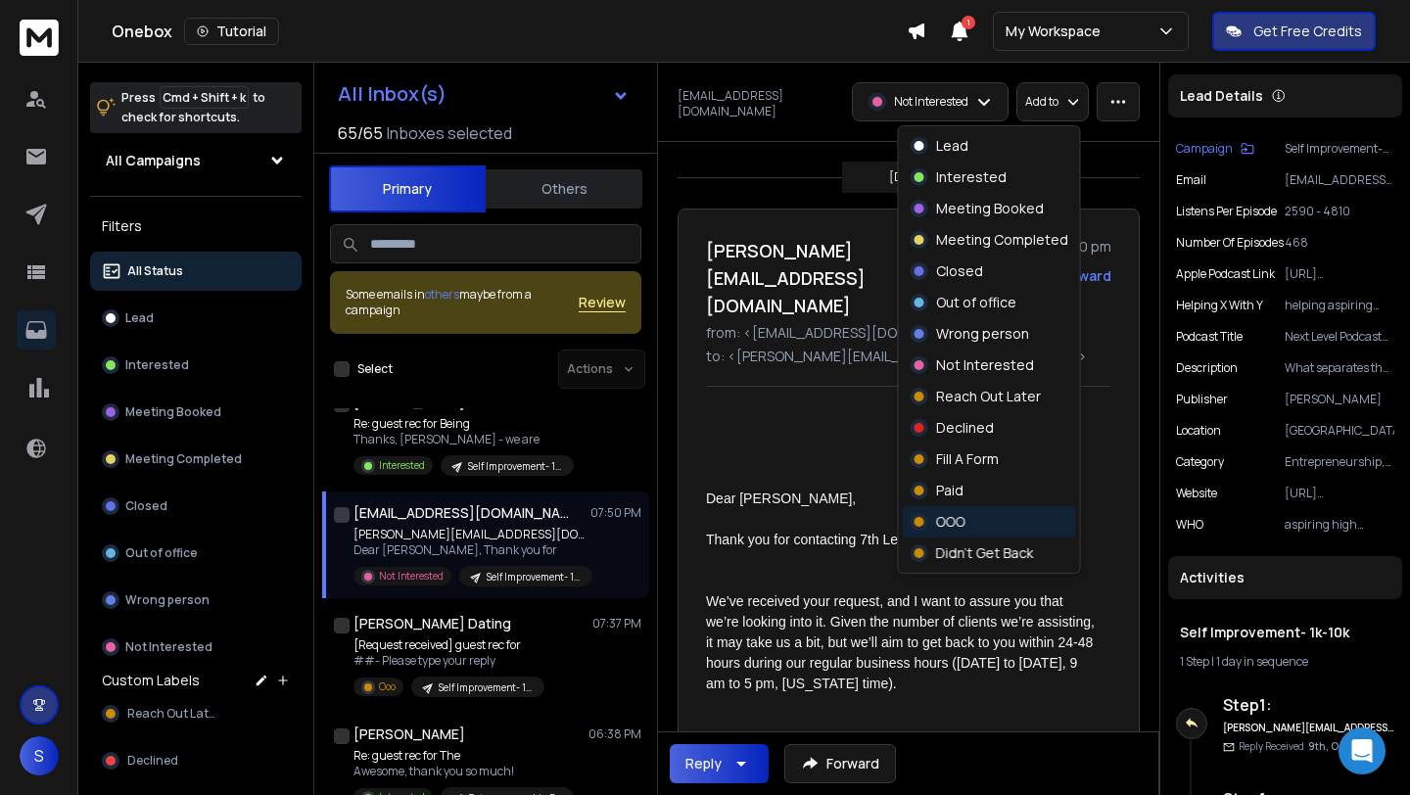
click at [973, 526] on div "OOO" at bounding box center [989, 521] width 173 height 31
